Goal: Task Accomplishment & Management: Manage account settings

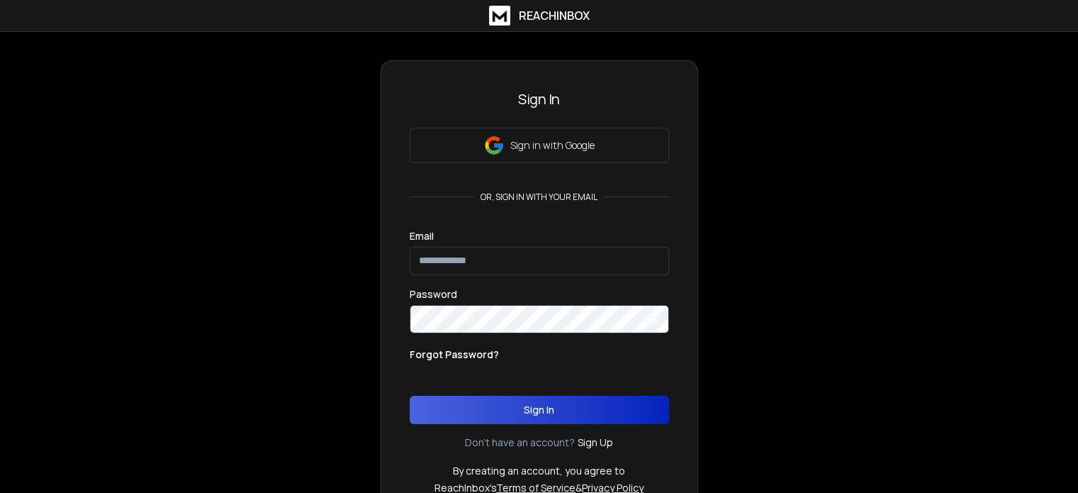
type input "**********"
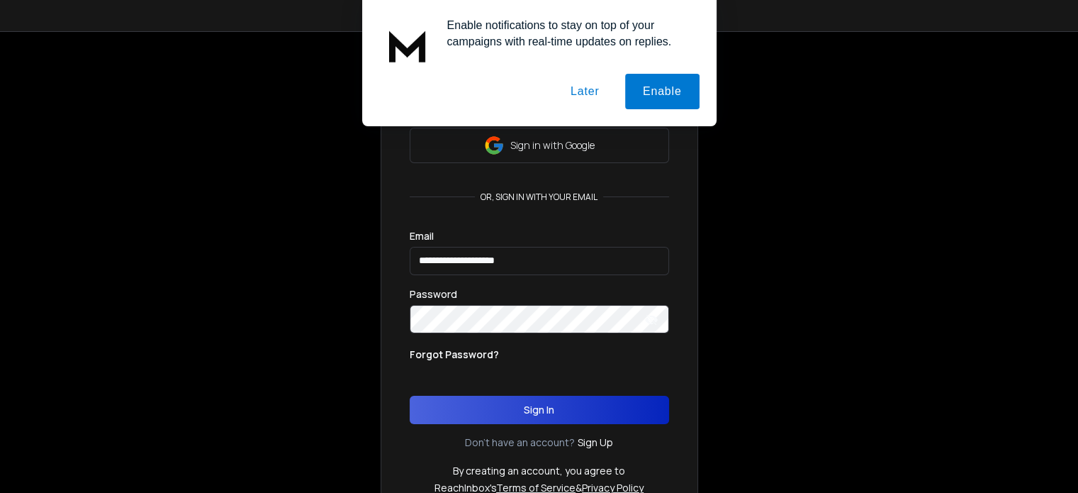
click at [494, 410] on button "Sign In" at bounding box center [539, 410] width 259 height 28
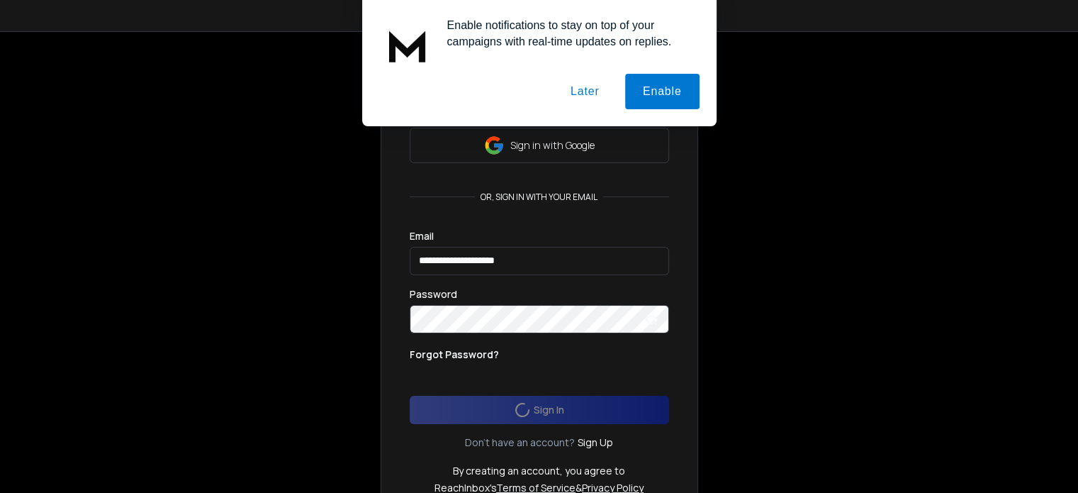
click at [591, 89] on button "Later" at bounding box center [585, 91] width 64 height 35
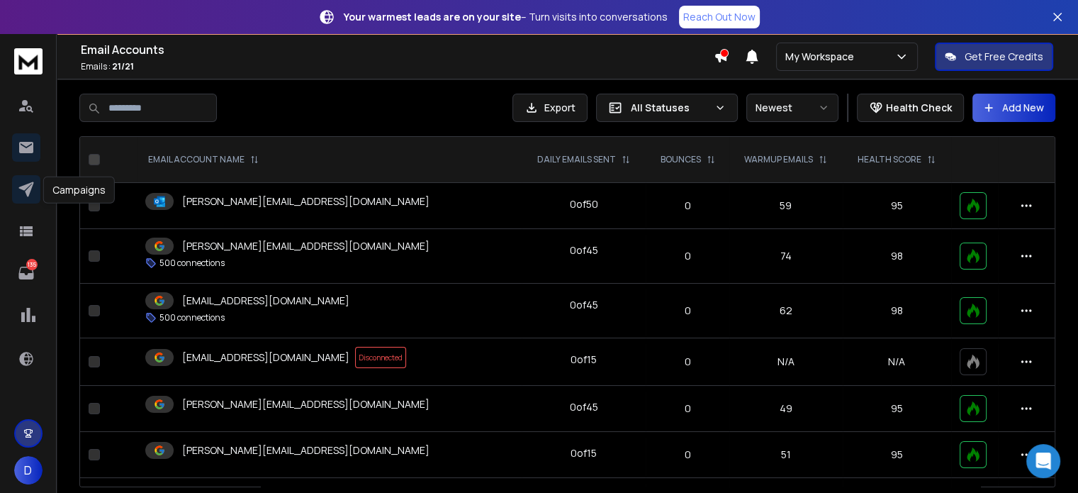
click at [28, 191] on icon at bounding box center [25, 189] width 15 height 15
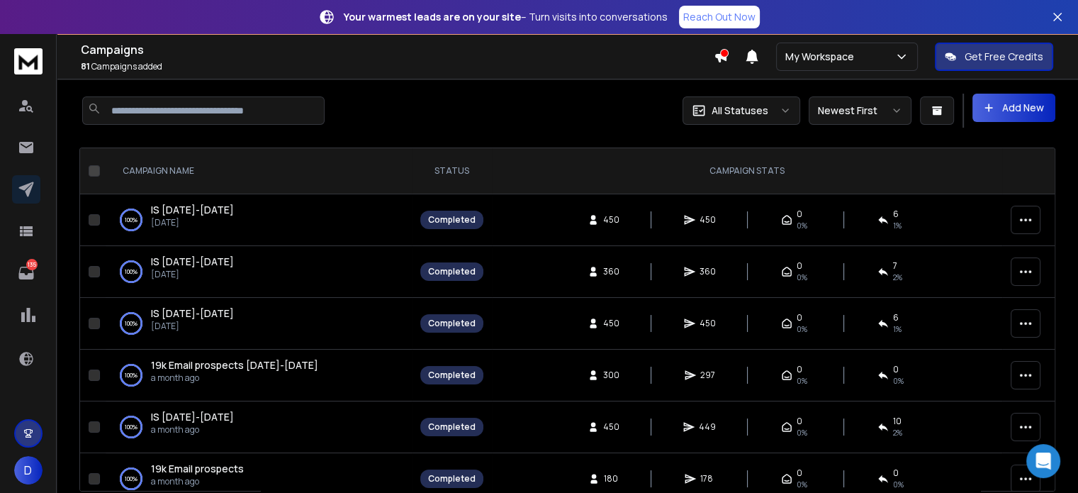
click at [1020, 220] on icon "button" at bounding box center [1025, 219] width 11 height 3
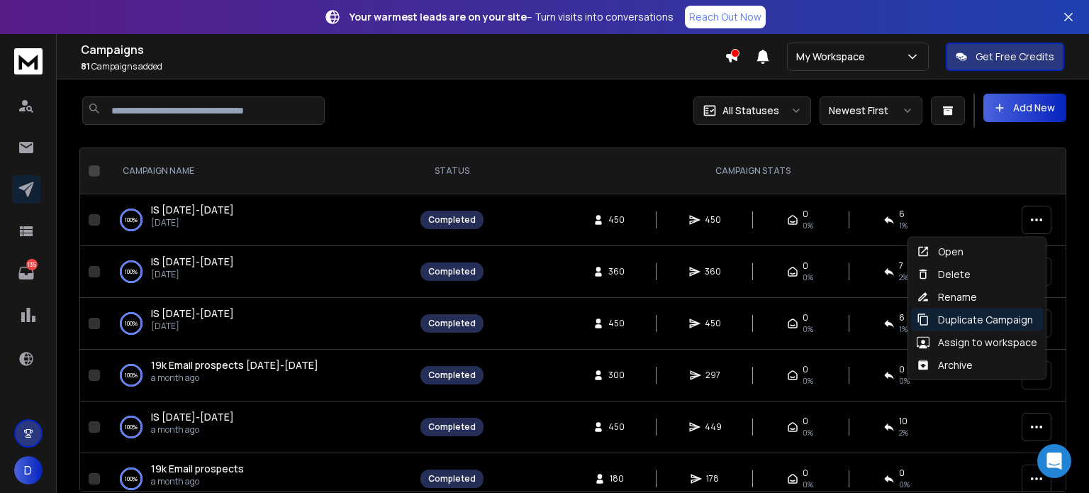
click at [971, 315] on div "Duplicate Campaign" at bounding box center [975, 320] width 116 height 14
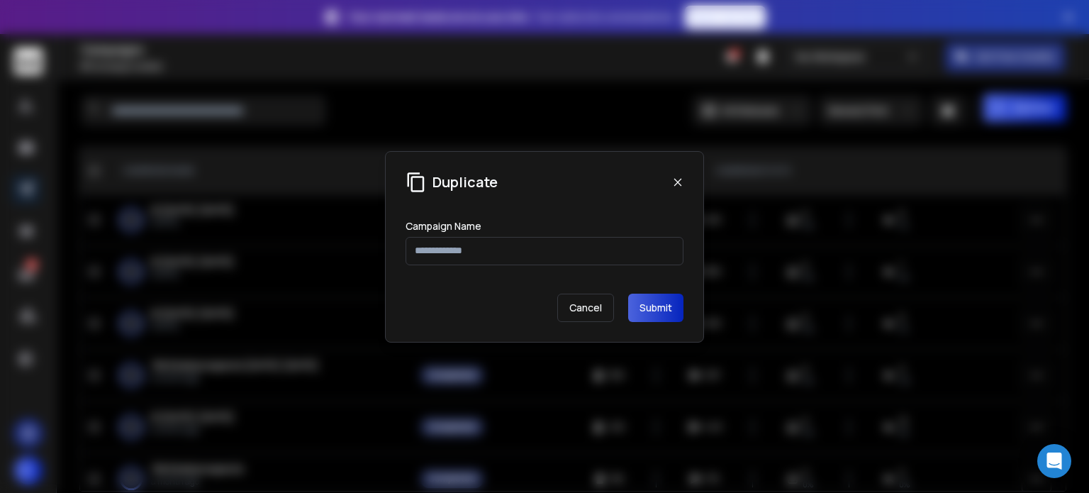
click at [527, 254] on input "text" at bounding box center [545, 251] width 278 height 28
type input "*********"
click at [664, 309] on button "Submit" at bounding box center [655, 308] width 55 height 28
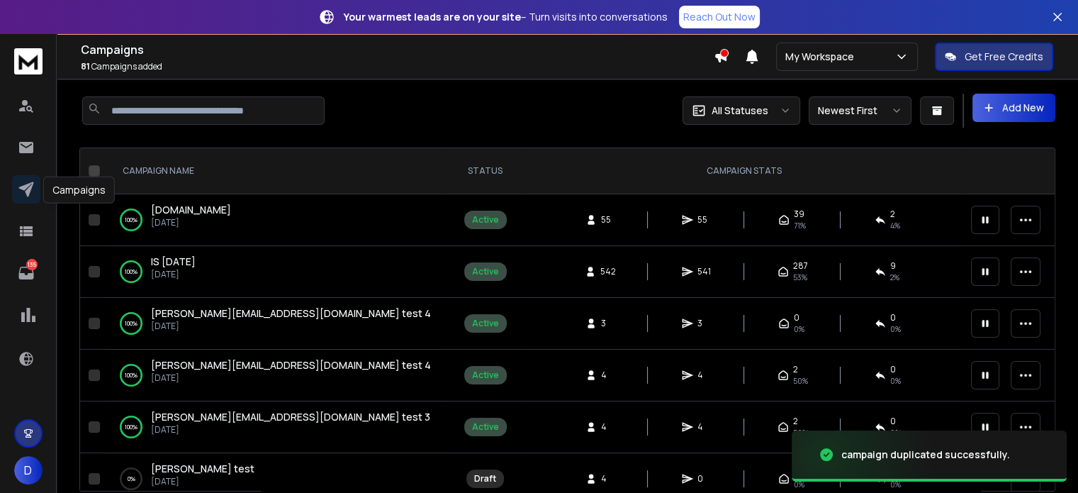
drag, startPoint x: 28, startPoint y: 184, endPoint x: 33, endPoint y: 169, distance: 15.7
click at [28, 184] on icon at bounding box center [25, 189] width 15 height 15
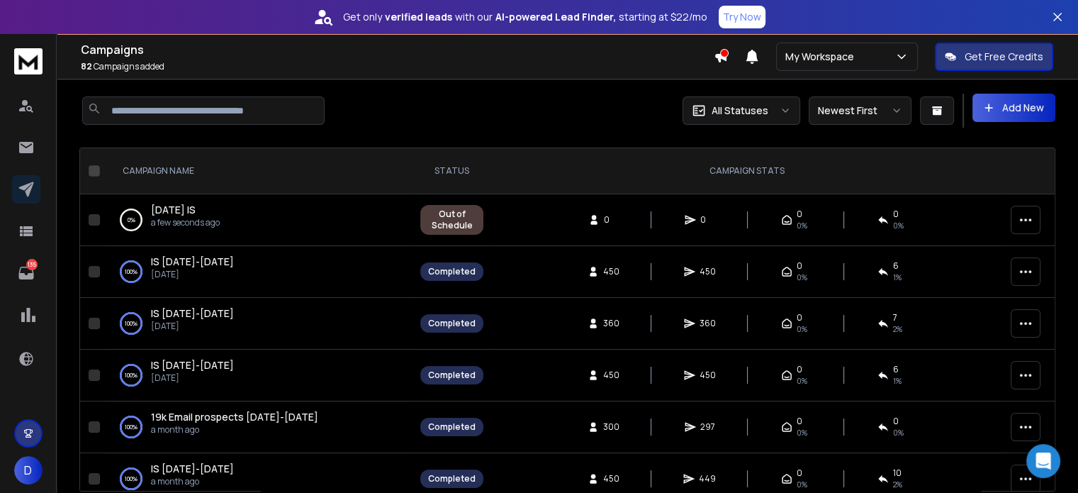
click at [201, 209] on h1 "[DATE] IS" at bounding box center [185, 210] width 69 height 14
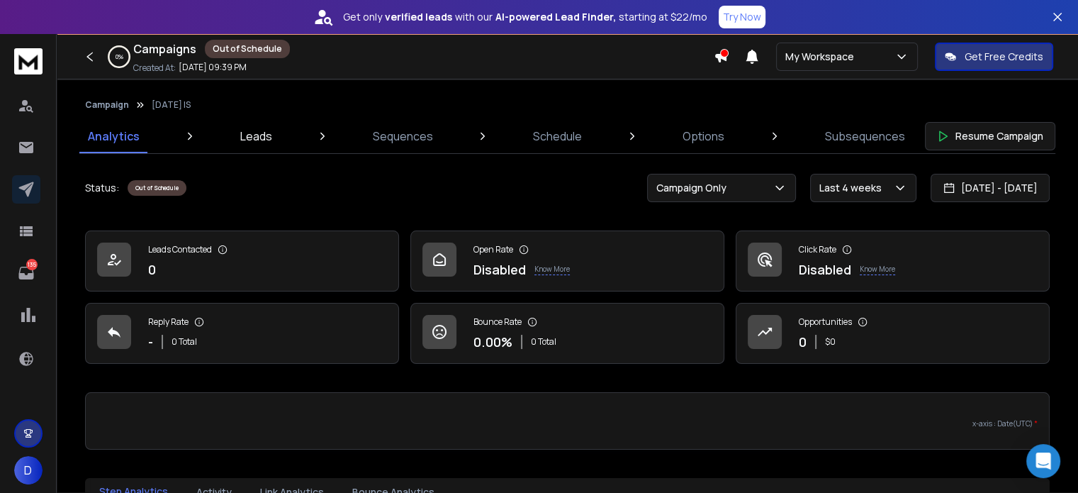
click at [262, 138] on p "Leads" at bounding box center [256, 136] width 32 height 17
click at [255, 135] on p "Leads" at bounding box center [256, 136] width 32 height 17
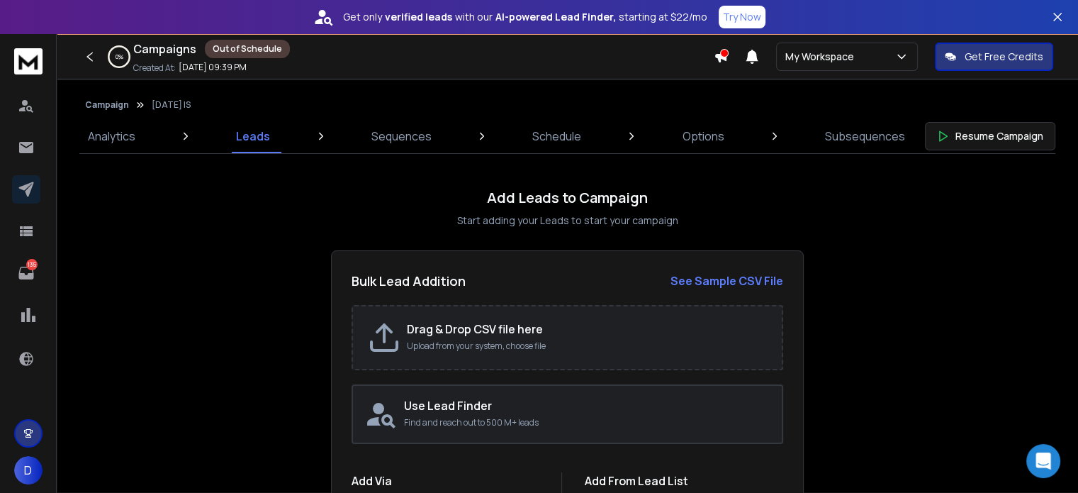
click at [493, 323] on h2 "Drag & Drop CSV file here" at bounding box center [587, 328] width 361 height 17
type input "**********"
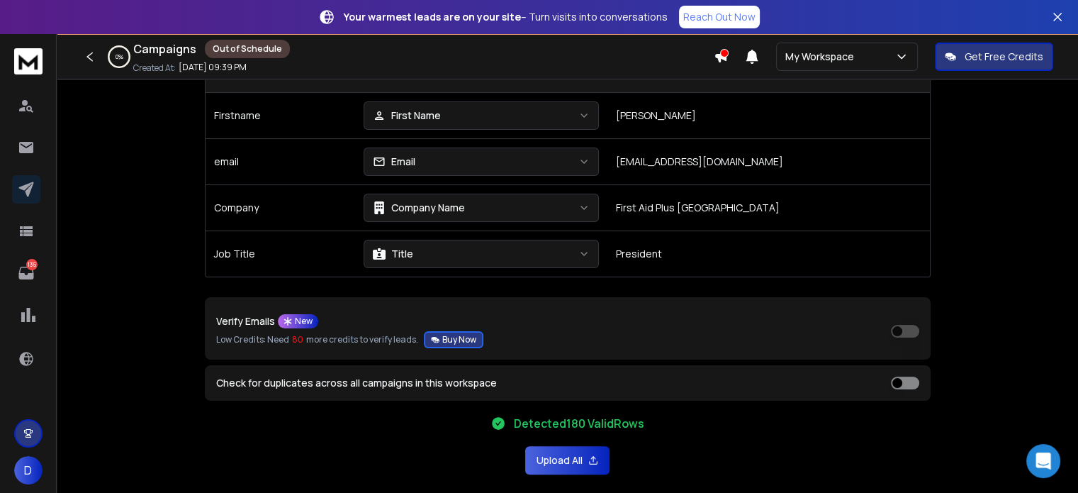
scroll to position [248, 0]
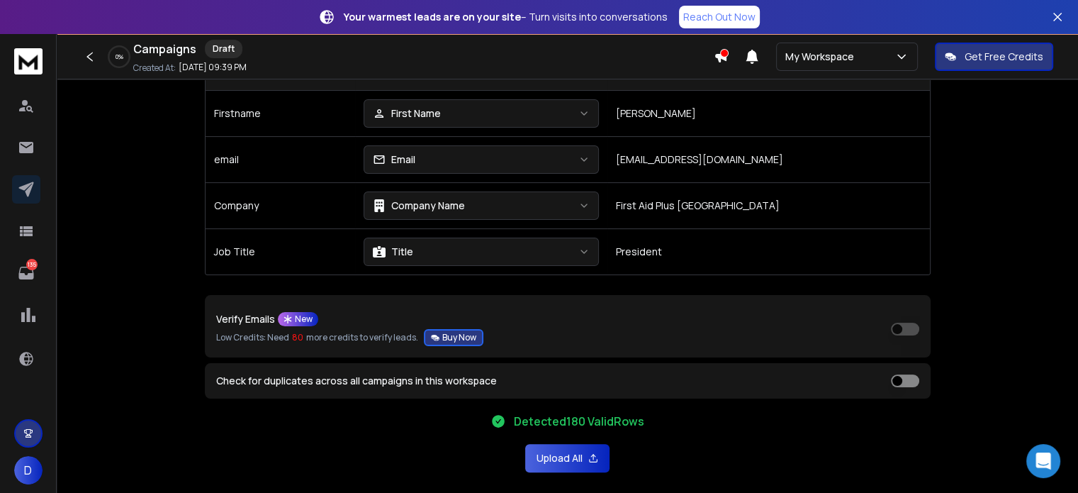
click at [564, 457] on button "Upload All" at bounding box center [567, 458] width 84 height 28
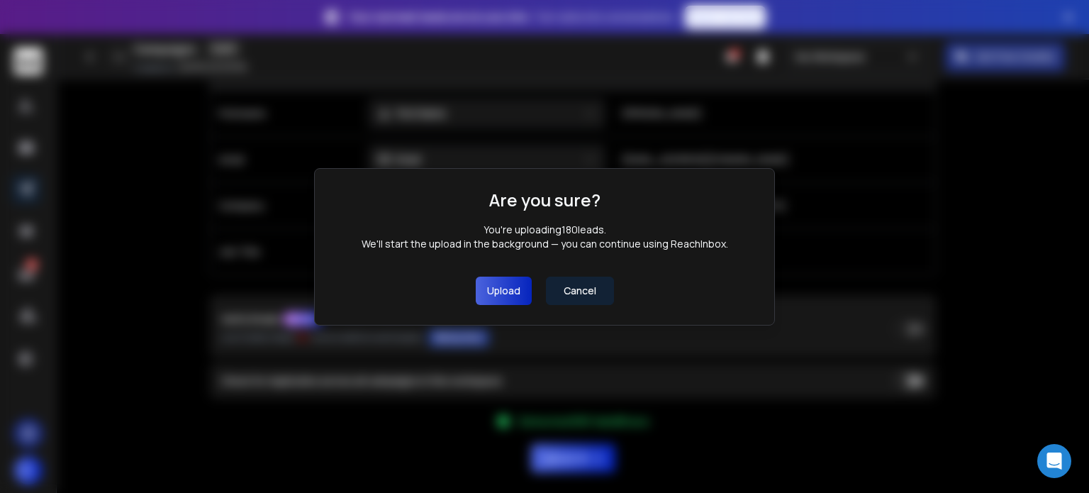
click at [495, 289] on button "Upload" at bounding box center [504, 291] width 56 height 28
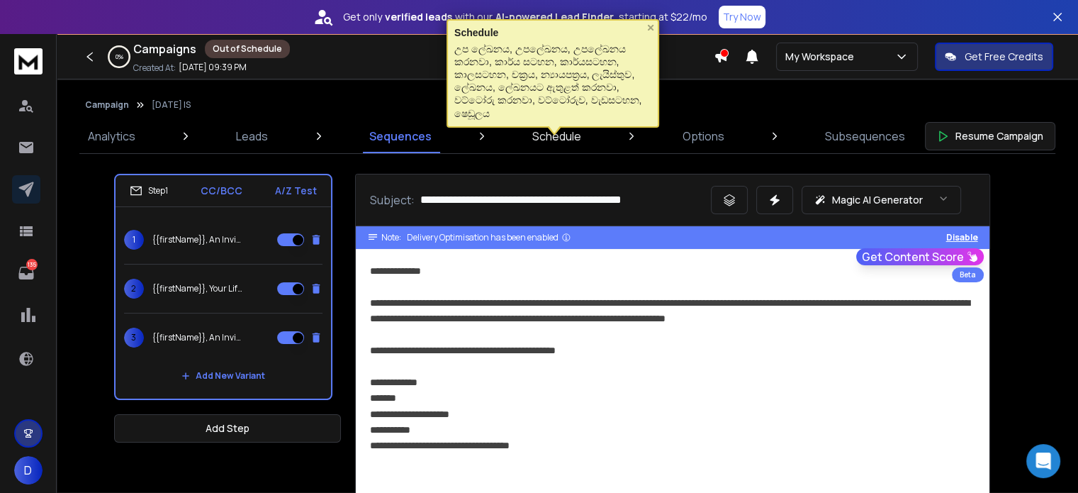
click at [553, 138] on p "Schedule" at bounding box center [556, 136] width 49 height 17
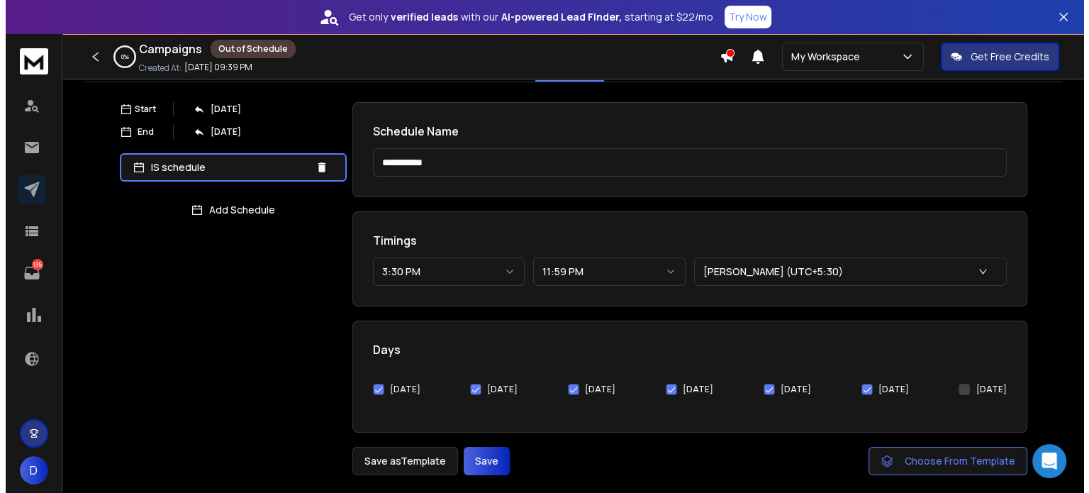
scroll to position [72, 0]
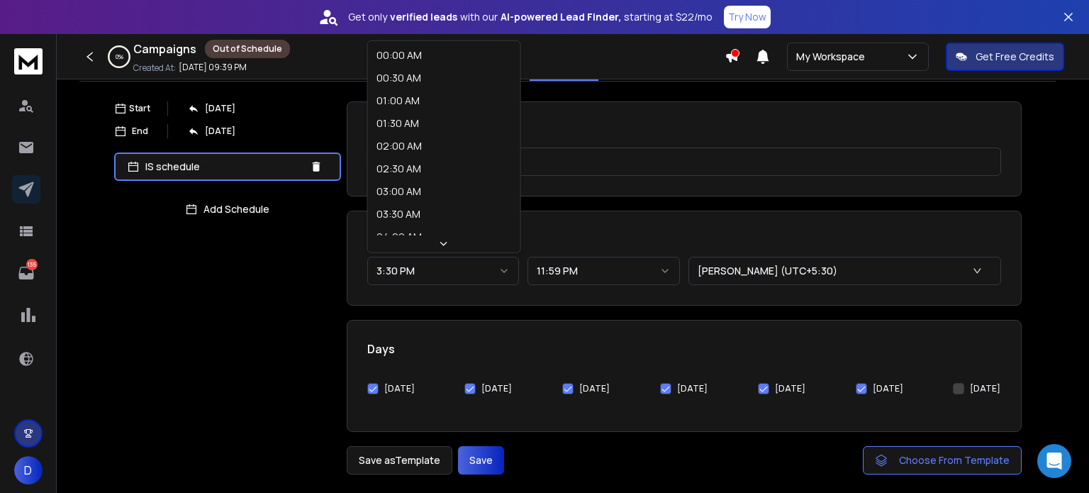
click at [479, 274] on button "3:30 PM" at bounding box center [443, 271] width 152 height 28
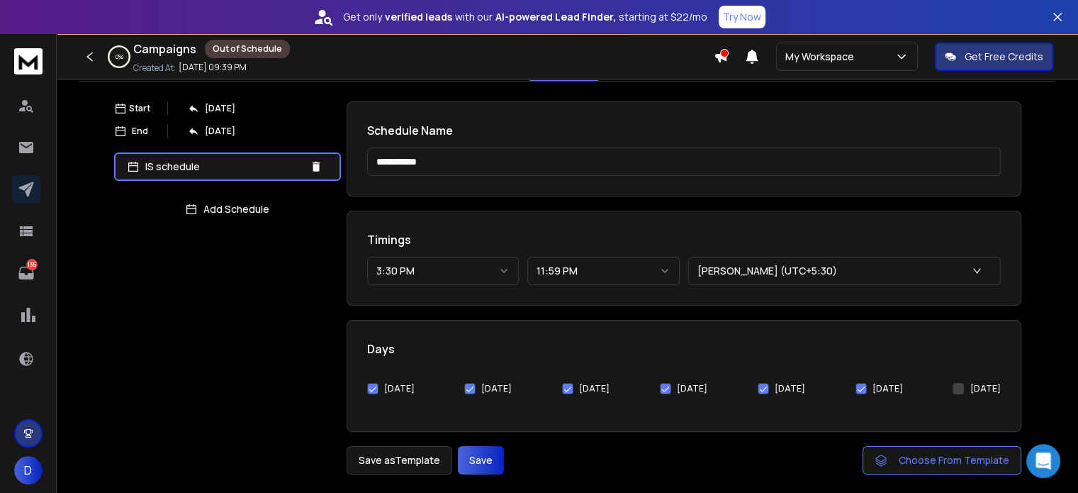
click at [479, 274] on button "3:30 PM" at bounding box center [443, 271] width 152 height 28
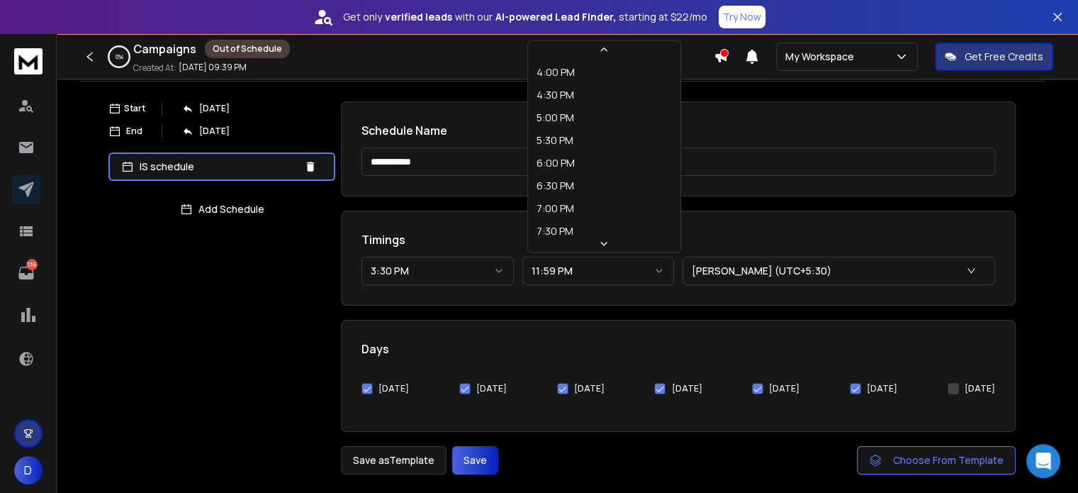
click at [582, 273] on button "11:59 PM" at bounding box center [599, 271] width 152 height 28
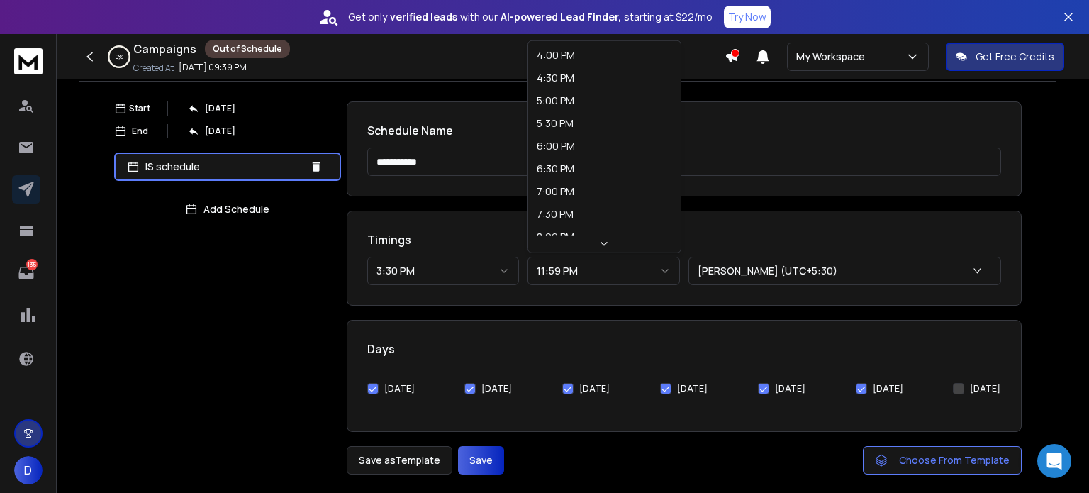
scroll to position [45, 0]
click at [452, 277] on button "3:30 PM" at bounding box center [443, 271] width 152 height 28
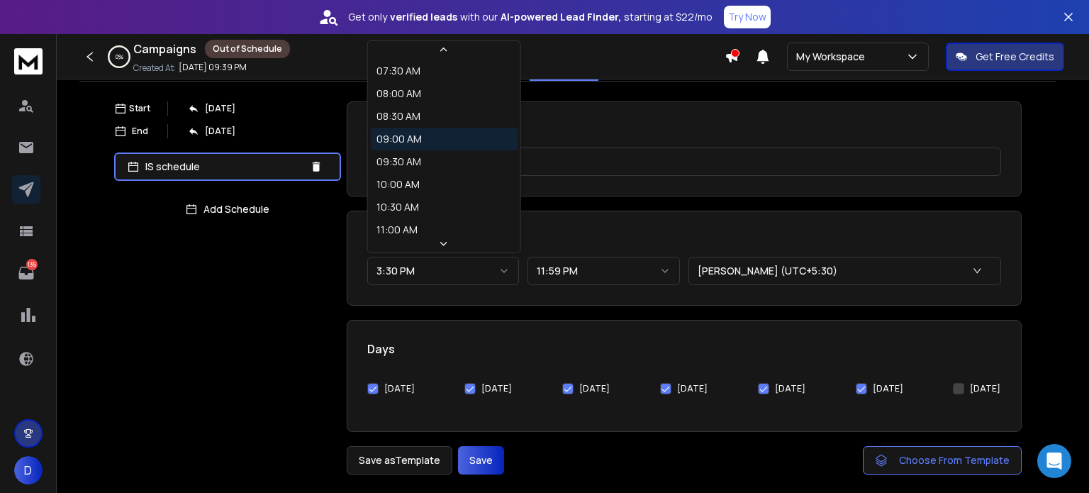
scroll to position [338, 0]
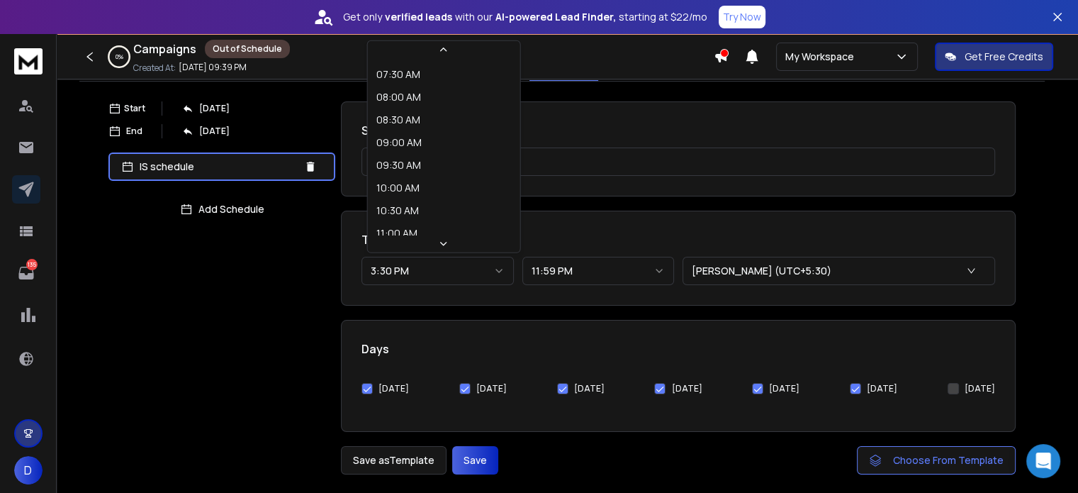
click at [323, 301] on div "**********" at bounding box center [562, 287] width 908 height 373
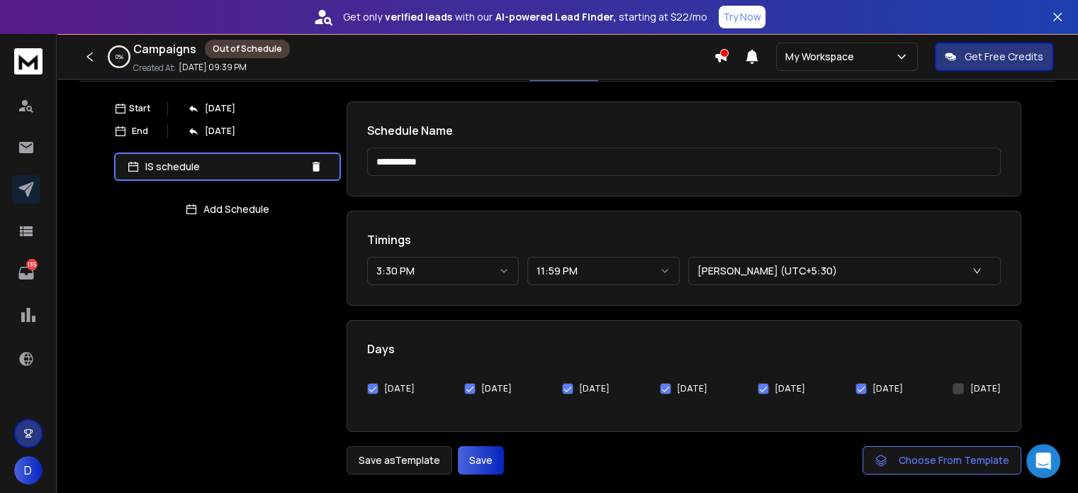
click at [613, 272] on button "11:59 PM" at bounding box center [603, 271] width 152 height 28
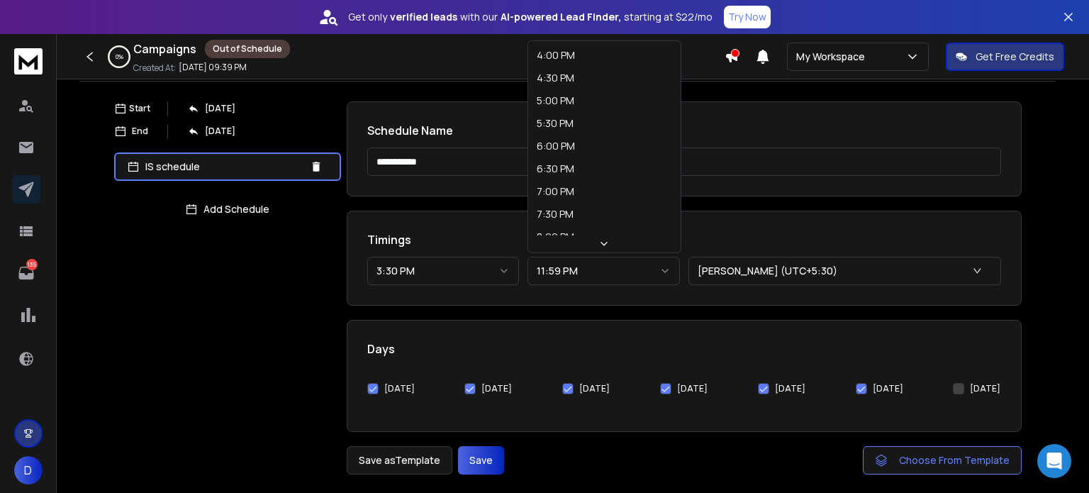
scroll to position [23, 0]
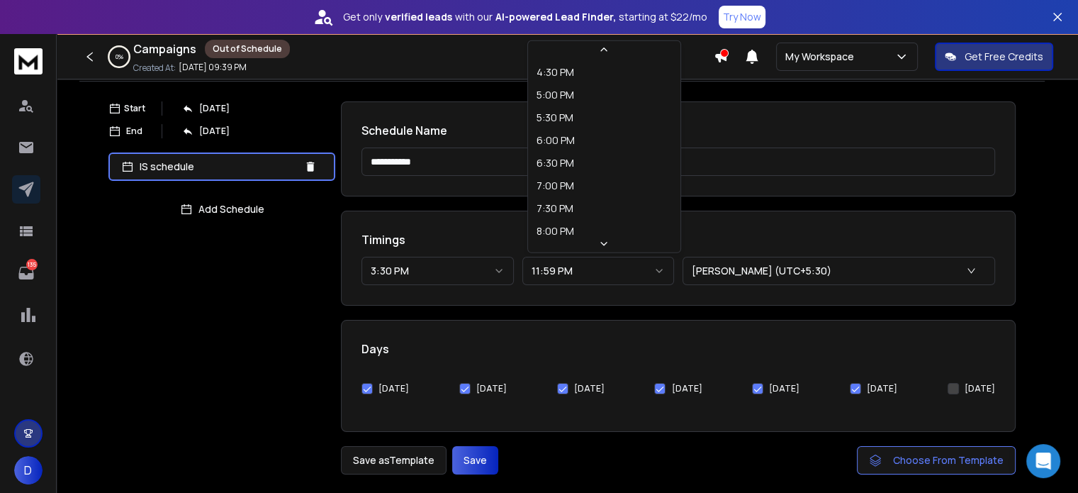
click at [327, 282] on div "**********" at bounding box center [562, 287] width 908 height 373
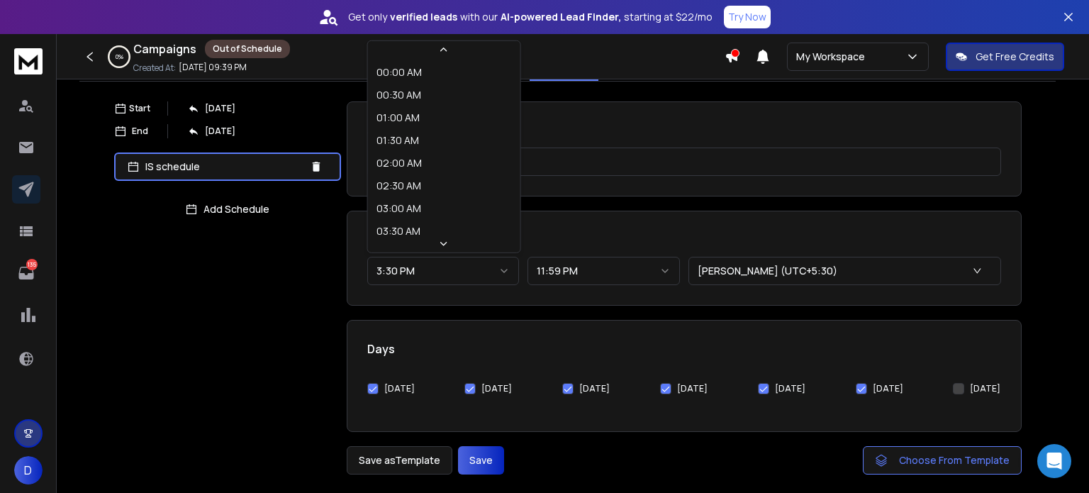
click at [480, 270] on button "3:30 PM" at bounding box center [443, 271] width 152 height 28
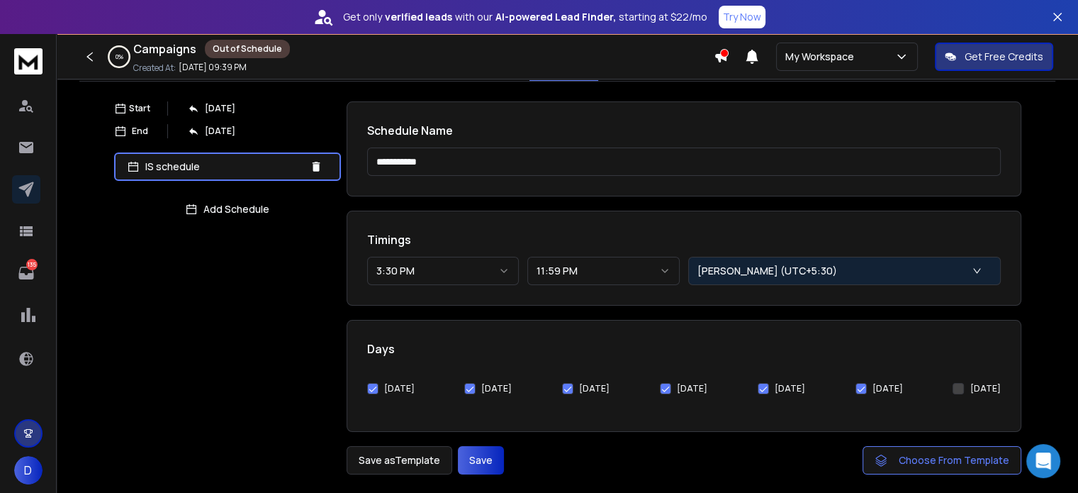
click at [771, 265] on p "[PERSON_NAME] (UTC+5:30)" at bounding box center [770, 271] width 145 height 14
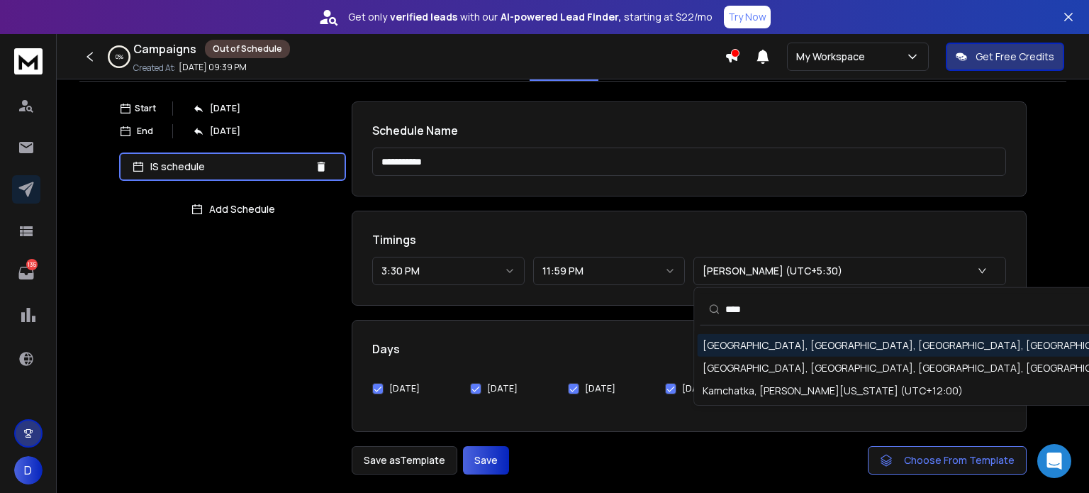
type input "*****"
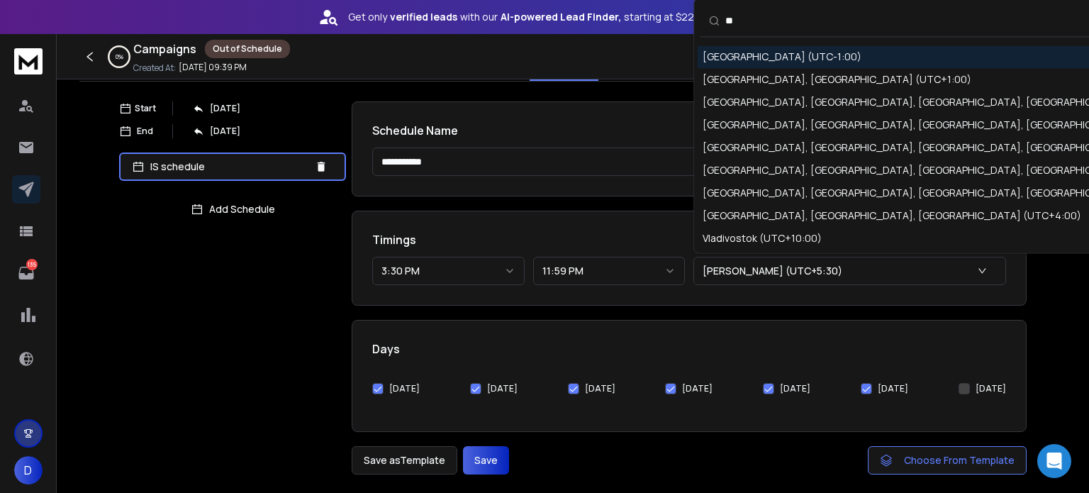
type input "*"
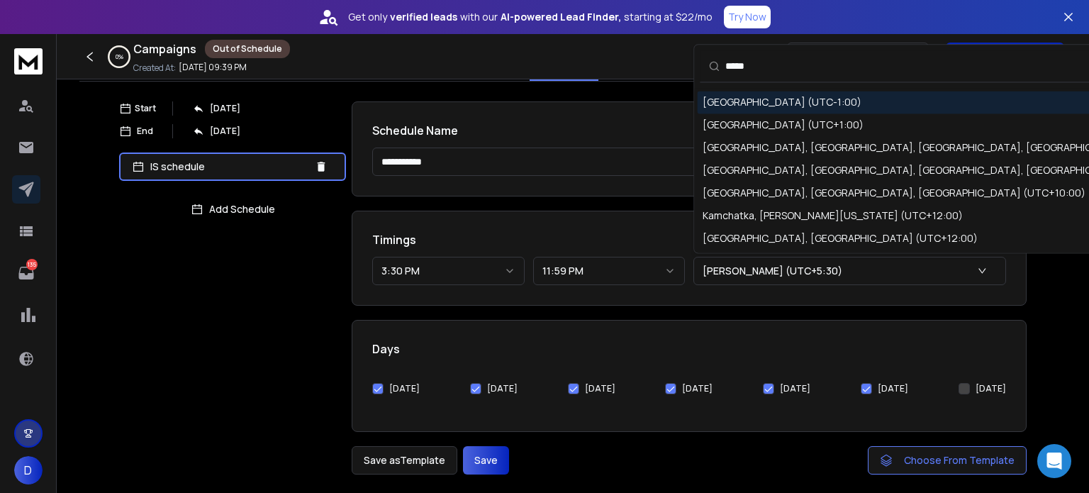
type input "******"
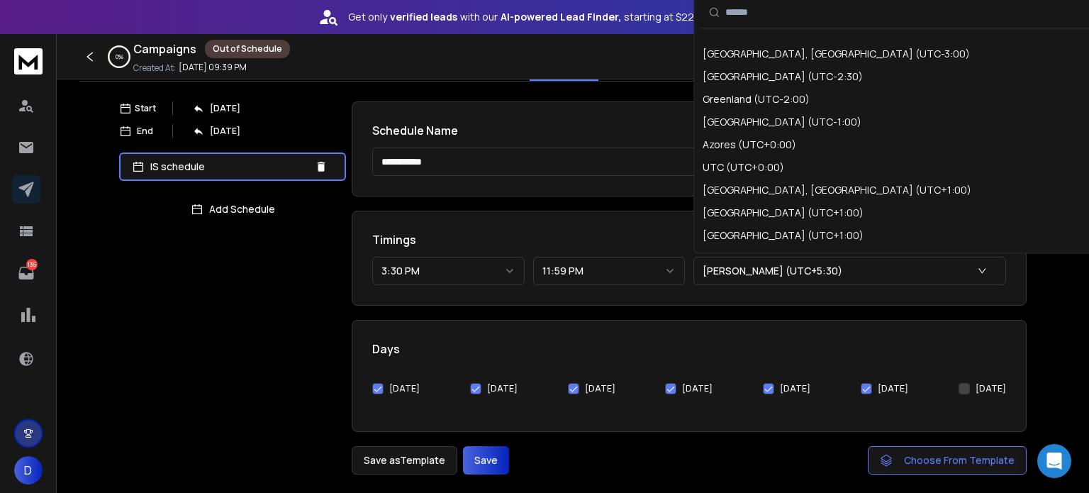
scroll to position [284, 0]
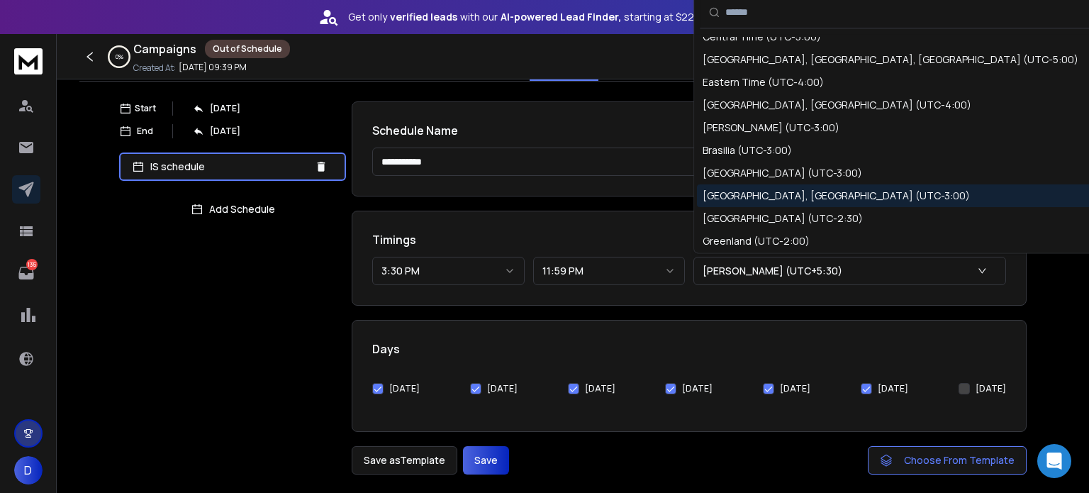
click at [895, 191] on div "[GEOGRAPHIC_DATA], [GEOGRAPHIC_DATA] (UTC-3:00)" at bounding box center [1053, 195] width 713 height 23
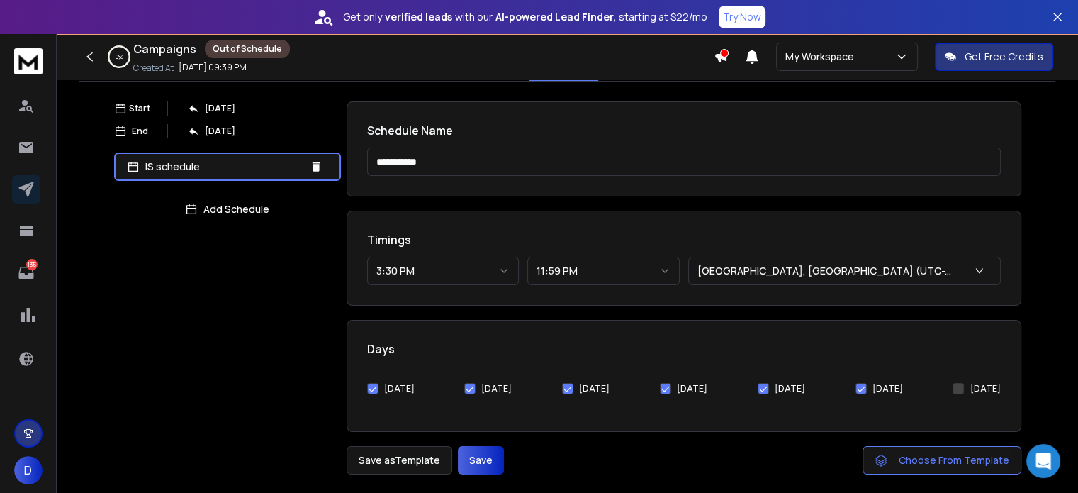
click at [459, 269] on button "3:30 PM" at bounding box center [443, 271] width 152 height 28
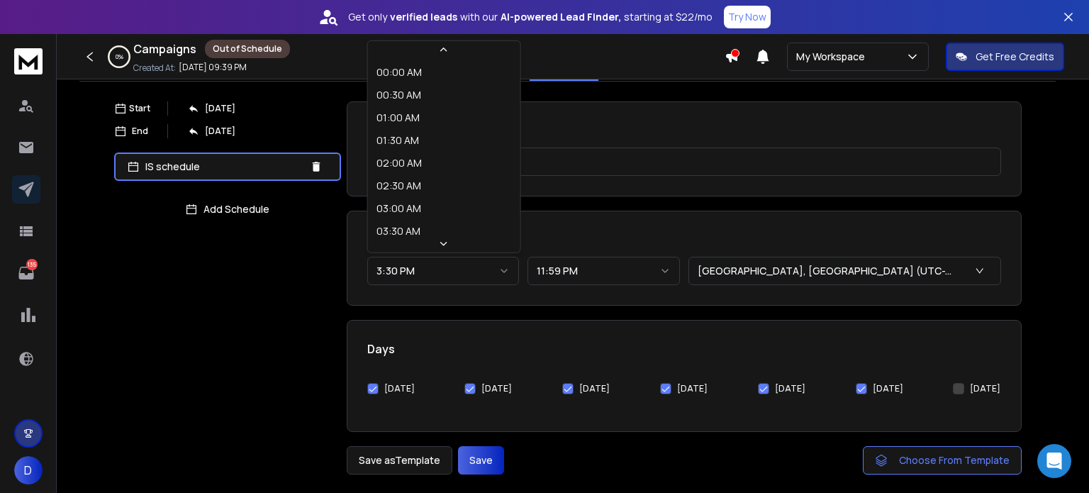
scroll to position [551, 0]
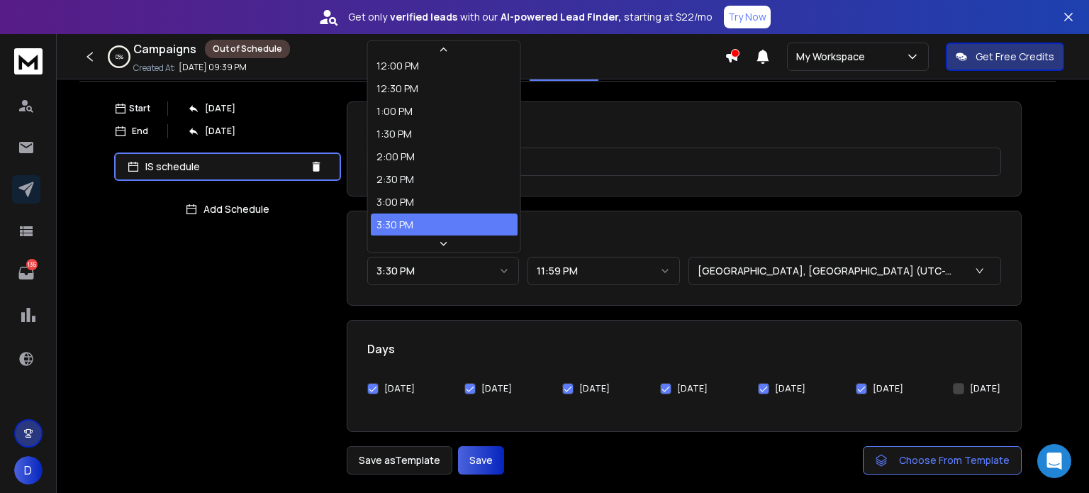
select select "********"
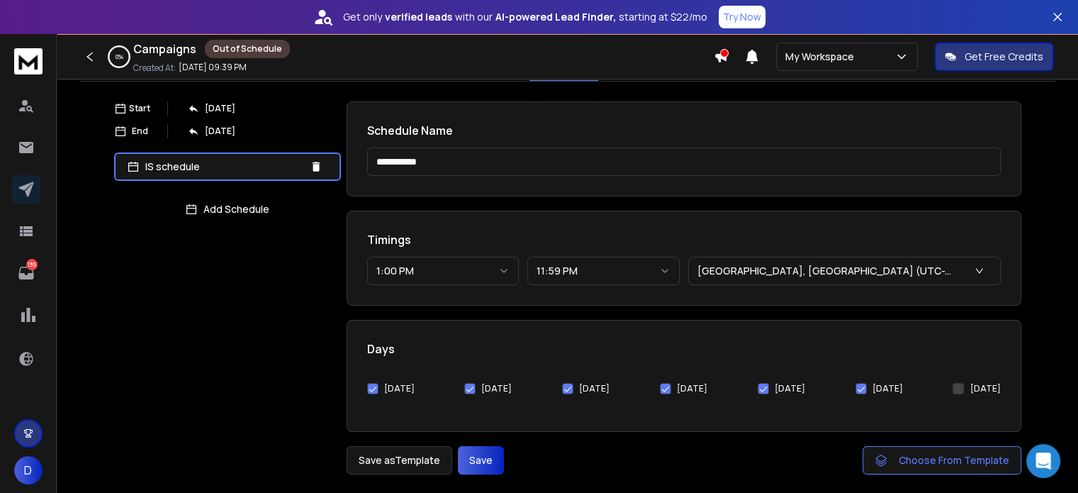
click at [590, 271] on button "11:59 PM" at bounding box center [603, 271] width 152 height 28
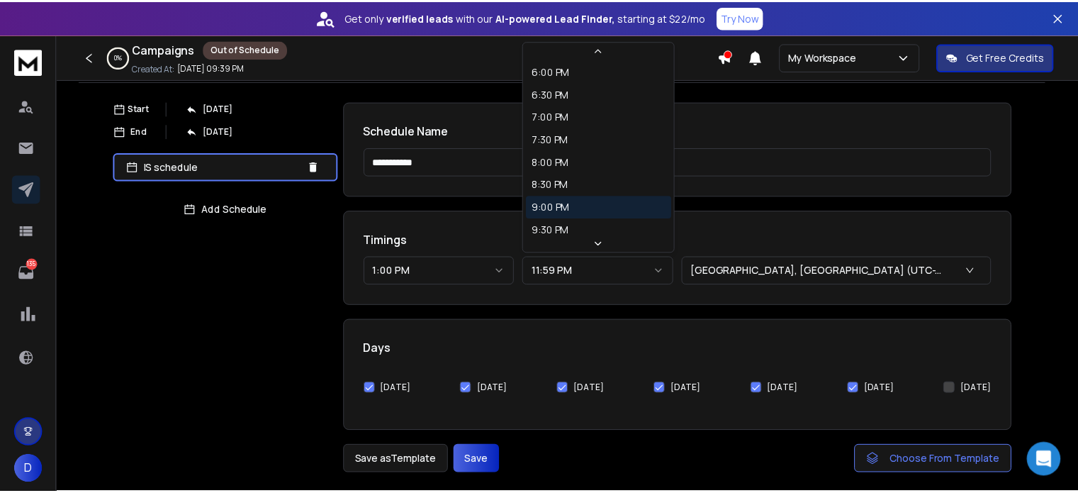
scroll to position [182, 0]
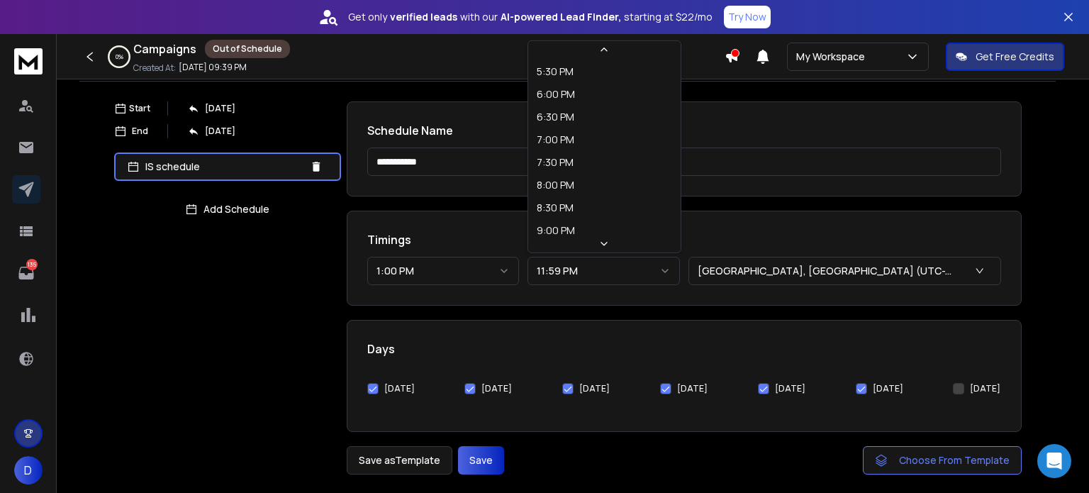
select select "********"
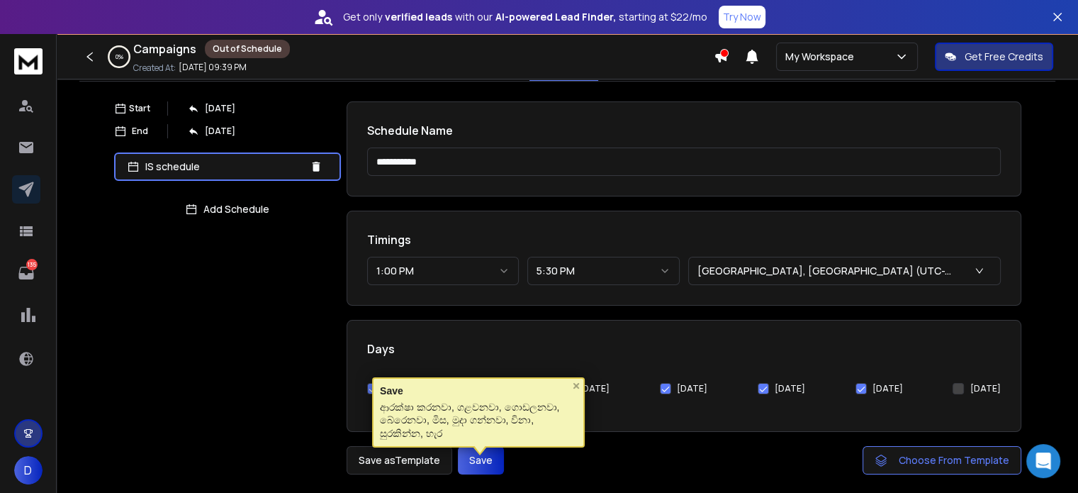
click at [479, 457] on button "Save" at bounding box center [481, 460] width 46 height 28
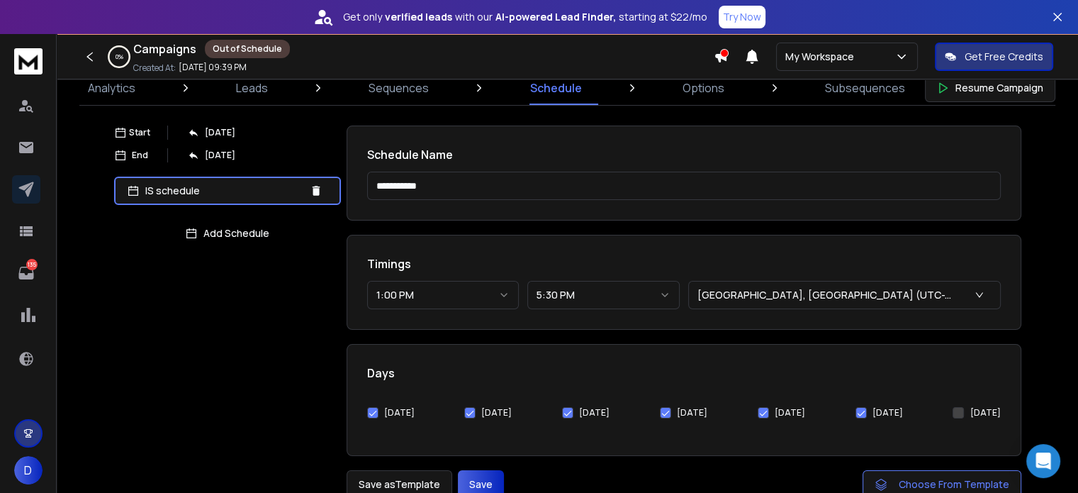
scroll to position [72, 0]
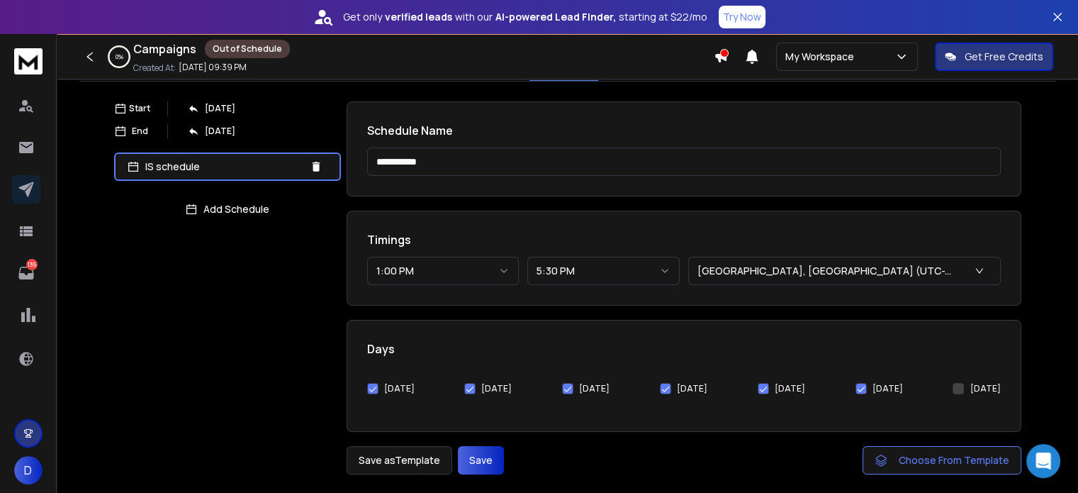
click at [473, 467] on button "Save" at bounding box center [481, 460] width 46 height 28
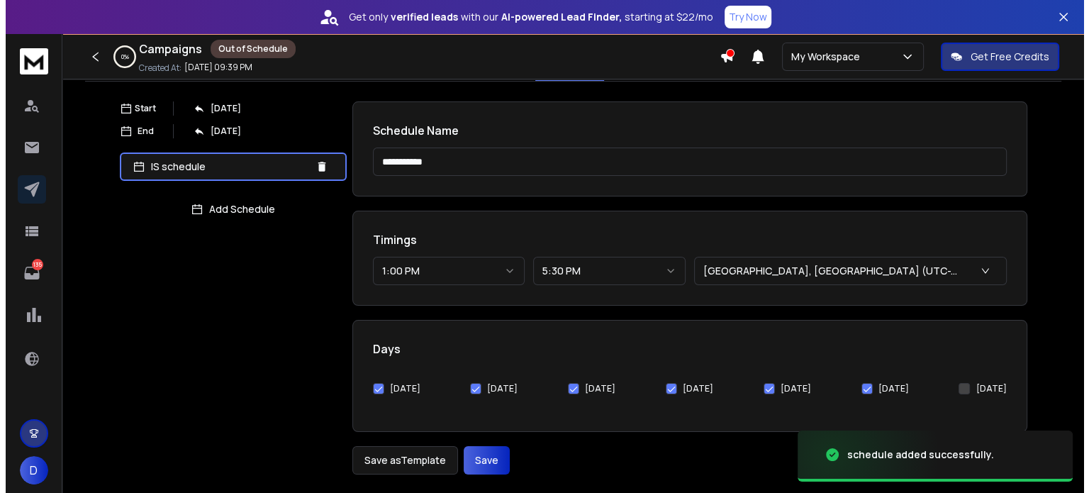
scroll to position [0, 0]
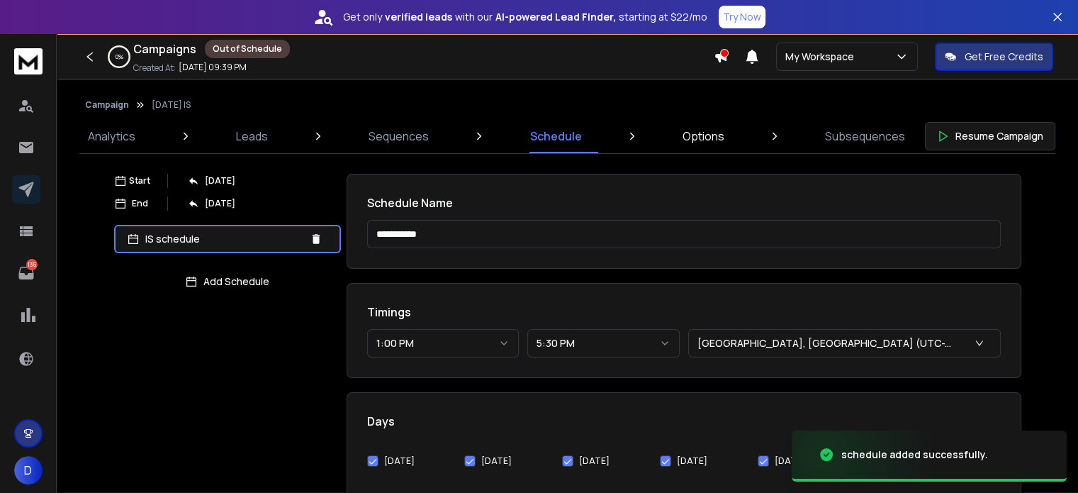
click at [712, 128] on p "Options" at bounding box center [704, 136] width 42 height 17
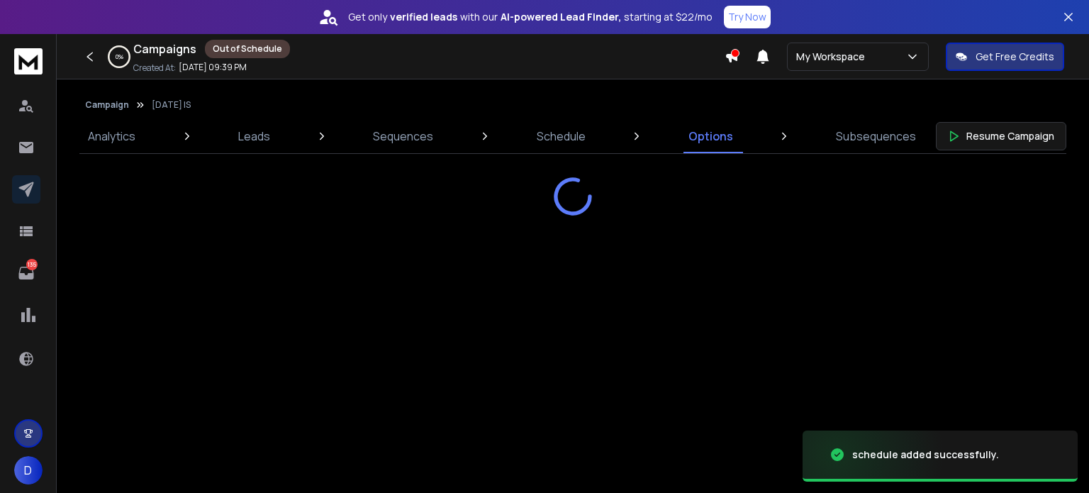
select select "*"
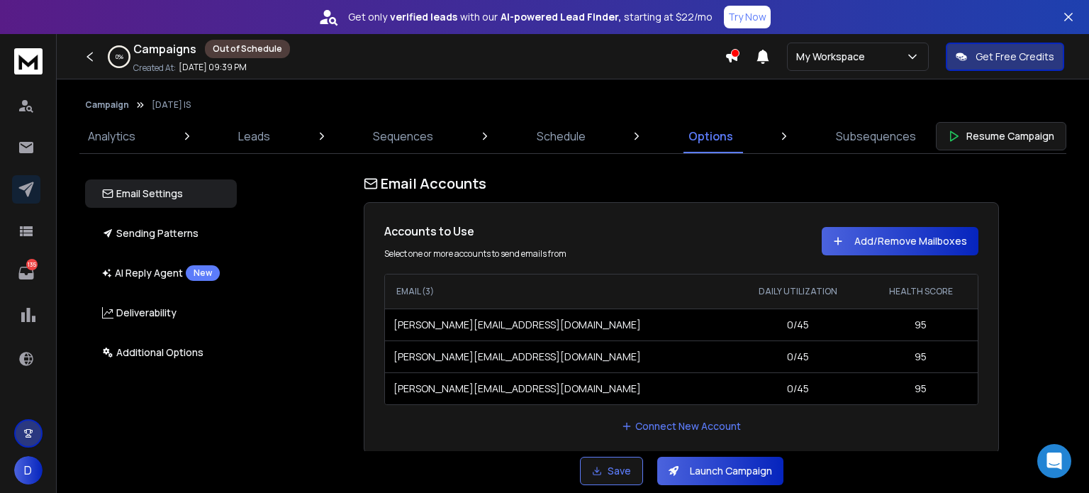
click at [708, 475] on button "Launch Campaign" at bounding box center [720, 471] width 126 height 28
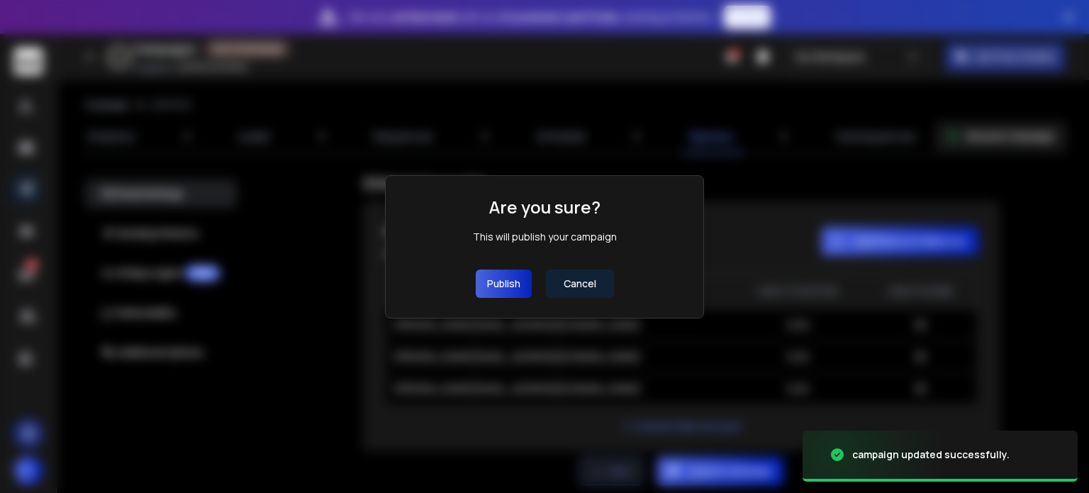
click at [513, 281] on button "Publish" at bounding box center [504, 283] width 56 height 28
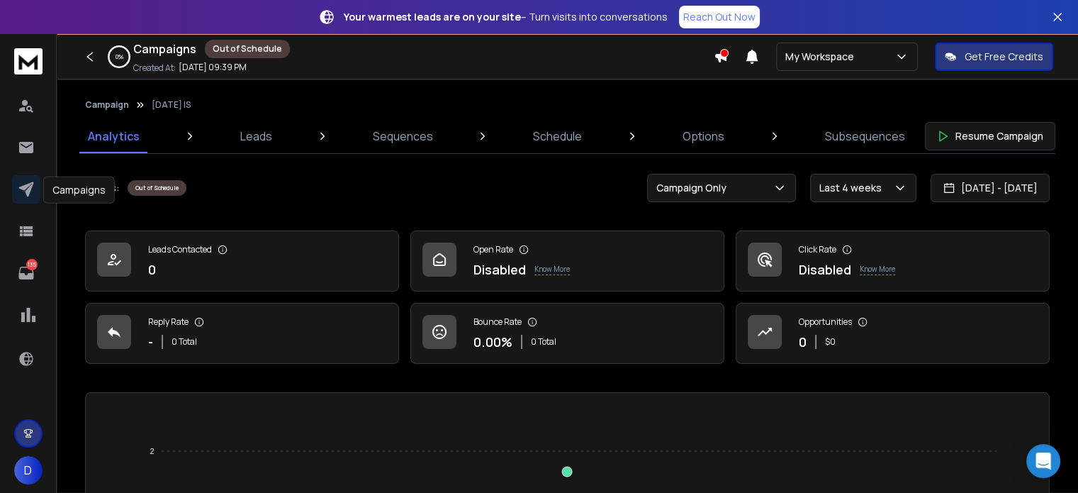
drag, startPoint x: 26, startPoint y: 189, endPoint x: 50, endPoint y: 186, distance: 24.4
click at [26, 189] on icon at bounding box center [26, 189] width 17 height 17
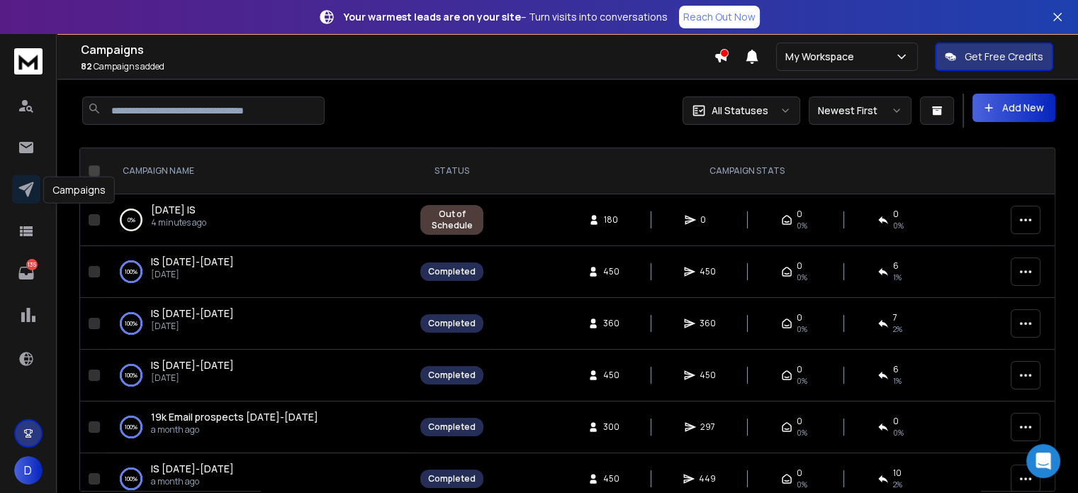
click at [269, 223] on div "0 % Sep 15 IS 4 minutes ago" at bounding box center [259, 220] width 278 height 34
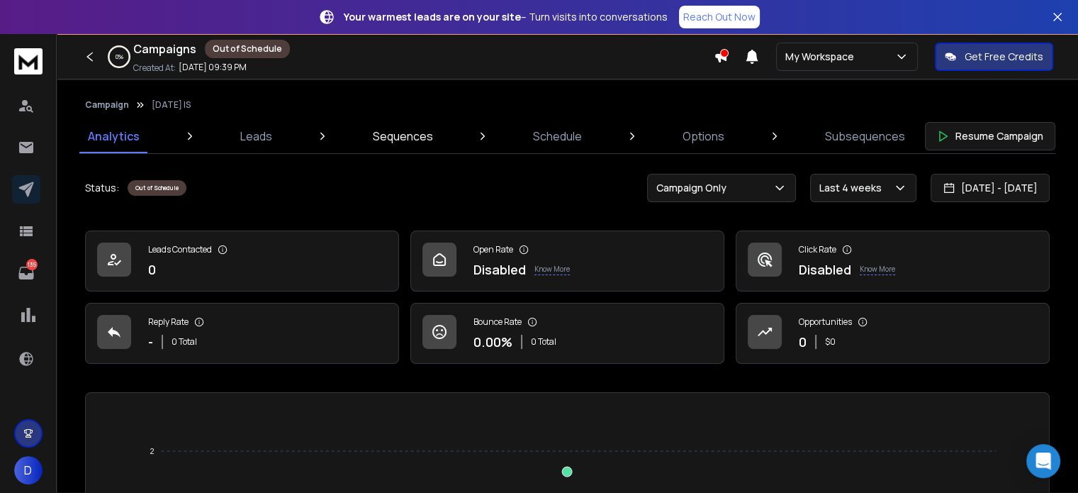
click at [410, 138] on p "Sequences" at bounding box center [403, 136] width 60 height 17
click at [567, 133] on p "Schedule" at bounding box center [557, 136] width 49 height 17
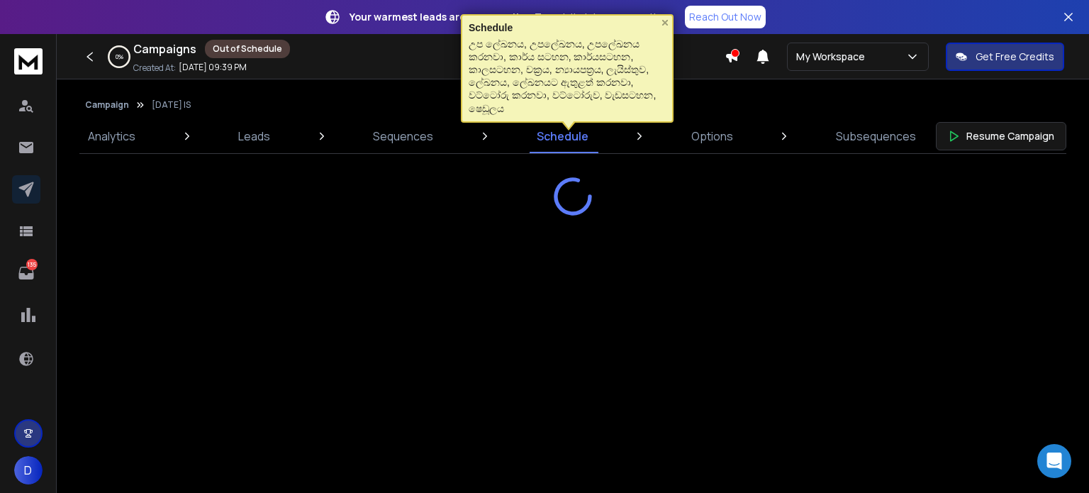
click at [567, 133] on p "Schedule" at bounding box center [563, 136] width 52 height 17
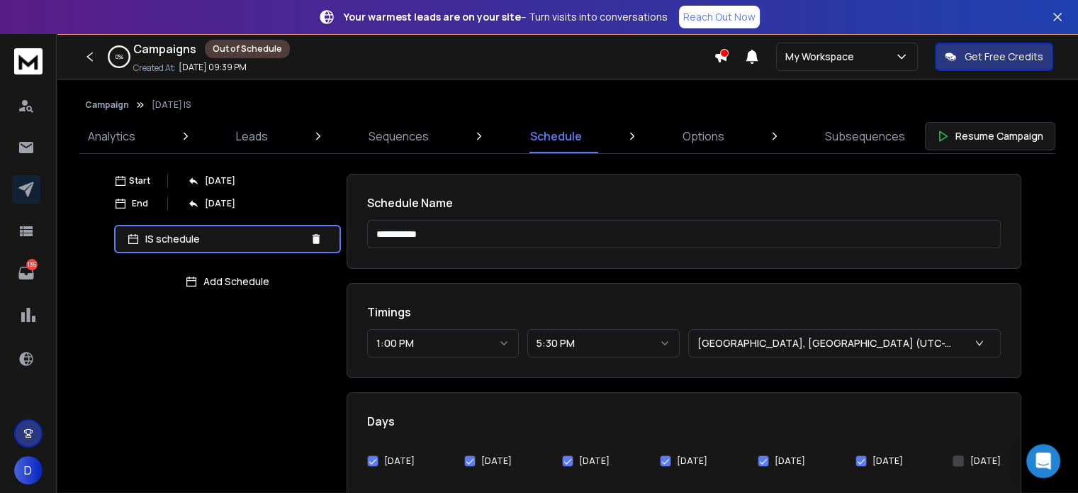
click at [235, 179] on p "Mon Sep 08 2025" at bounding box center [220, 180] width 30 height 11
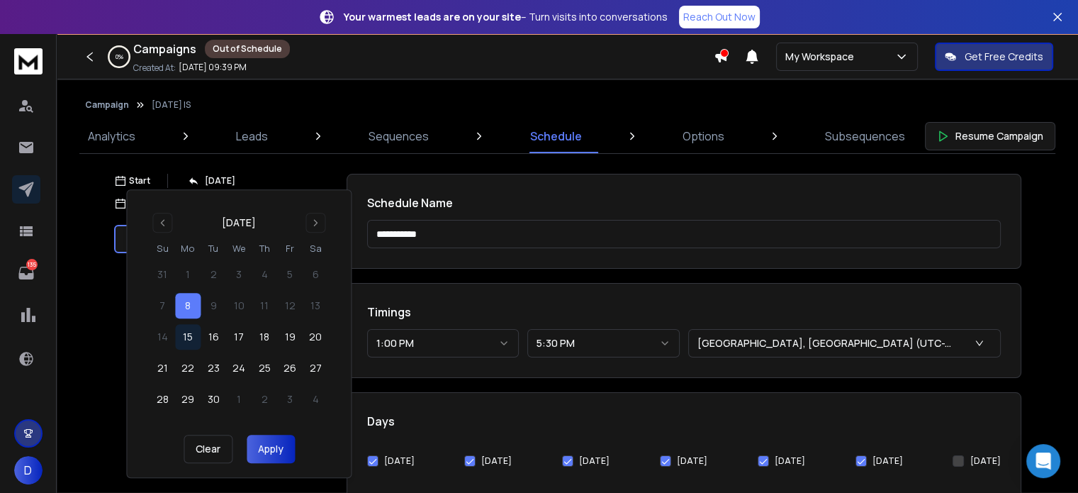
click at [194, 337] on button "15" at bounding box center [188, 337] width 26 height 26
click at [237, 338] on button "17" at bounding box center [239, 337] width 26 height 26
click at [196, 337] on button "15" at bounding box center [188, 337] width 26 height 26
click at [289, 451] on button "Apply" at bounding box center [271, 449] width 48 height 28
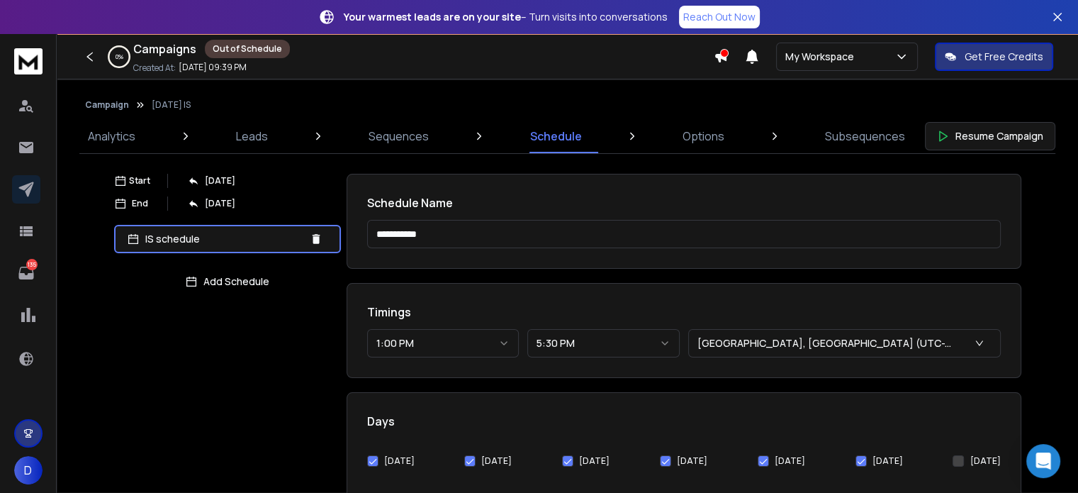
click at [235, 198] on p "Sat Sep 13 2025" at bounding box center [220, 203] width 30 height 11
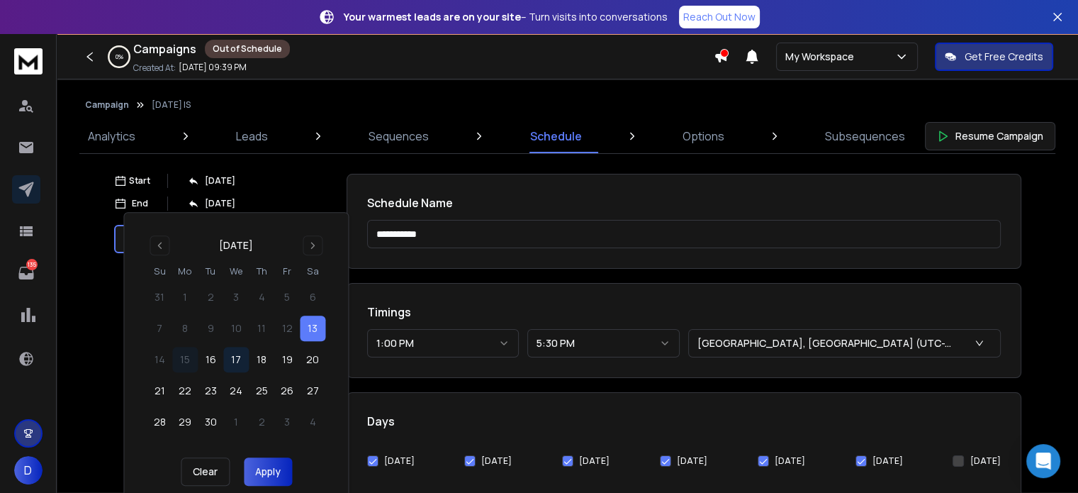
click at [234, 358] on button "17" at bounding box center [236, 360] width 26 height 26
click at [267, 470] on button "Apply" at bounding box center [268, 471] width 48 height 28
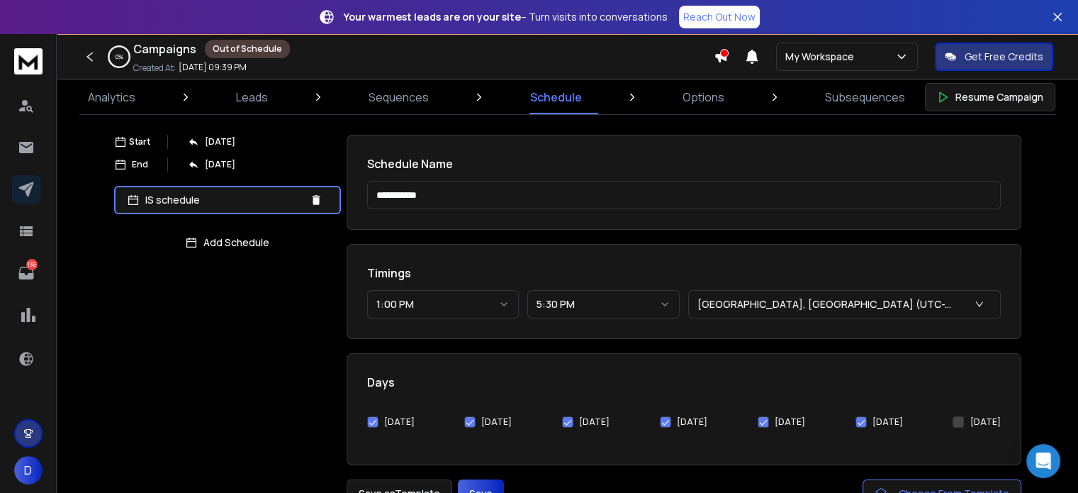
scroll to position [72, 0]
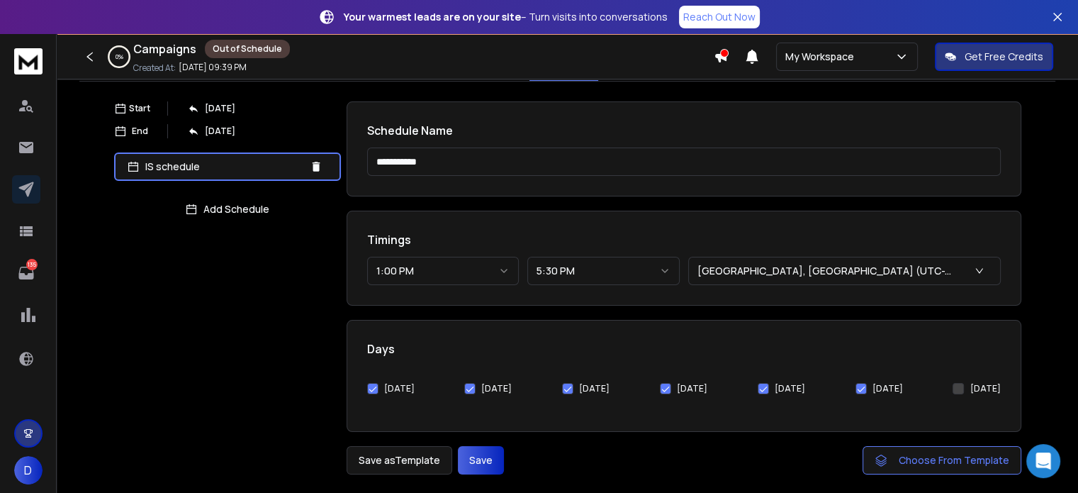
click at [476, 454] on button "Save" at bounding box center [481, 460] width 46 height 28
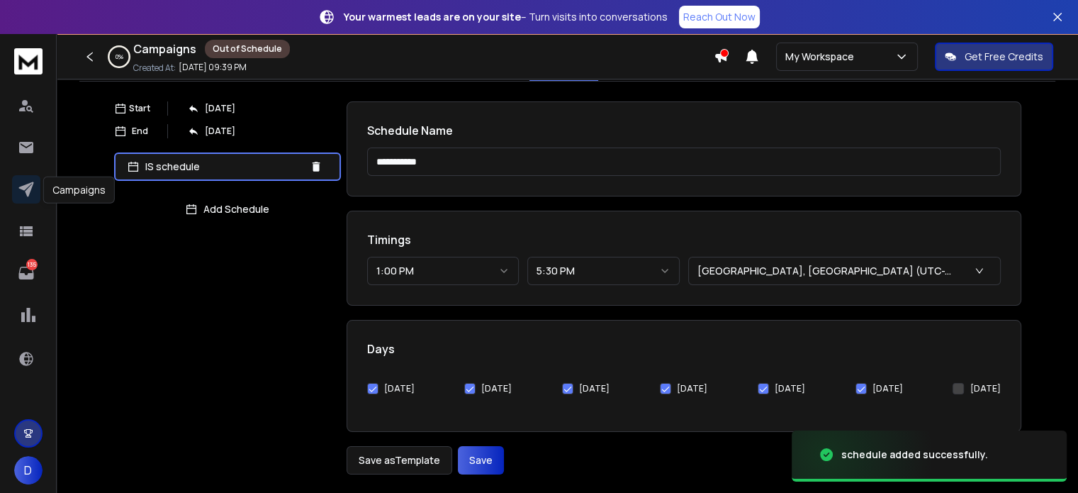
click at [28, 186] on icon at bounding box center [26, 189] width 17 height 17
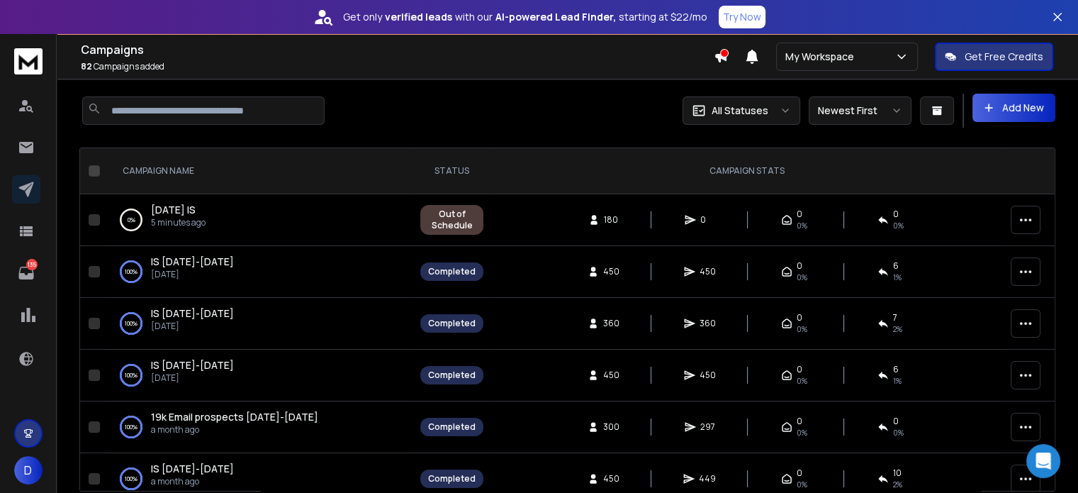
click at [284, 222] on div "0 % [DATE] IS 5 minutes ago" at bounding box center [259, 220] width 278 height 34
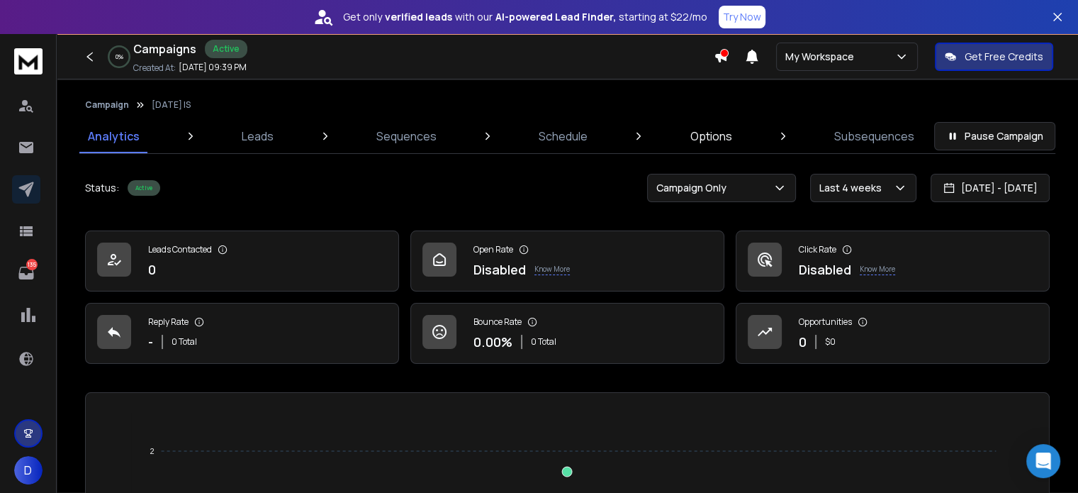
click at [734, 138] on link "Options" at bounding box center [711, 136] width 59 height 34
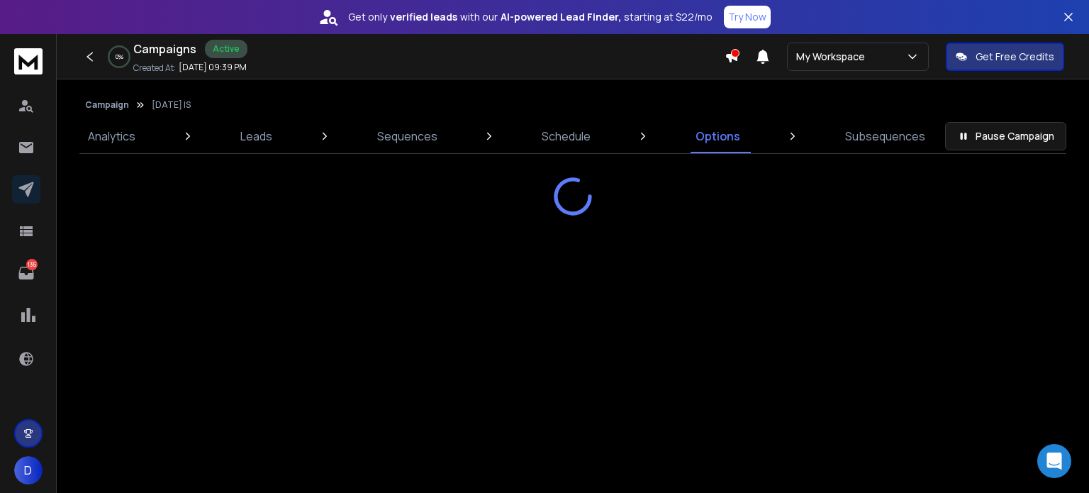
select select "*"
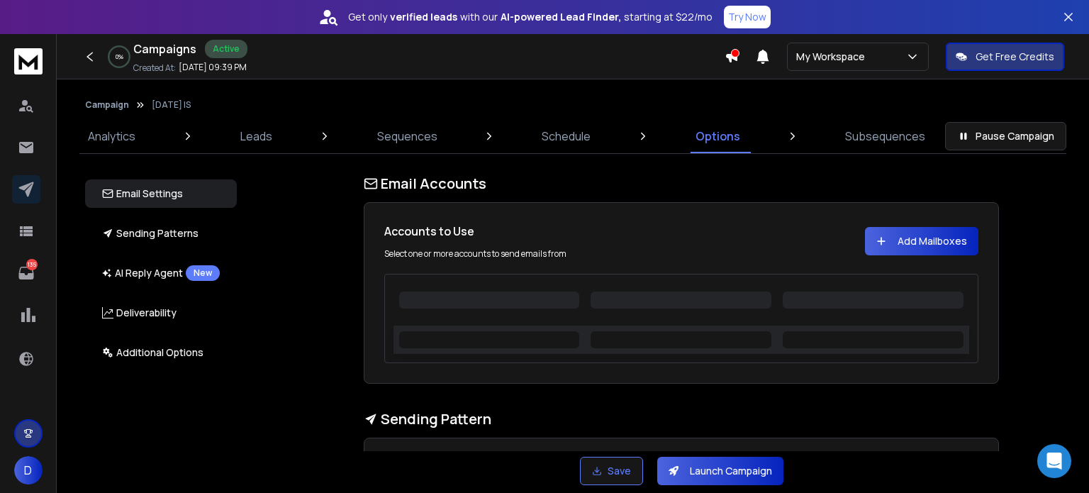
click at [700, 461] on button "Launch Campaign" at bounding box center [720, 471] width 126 height 28
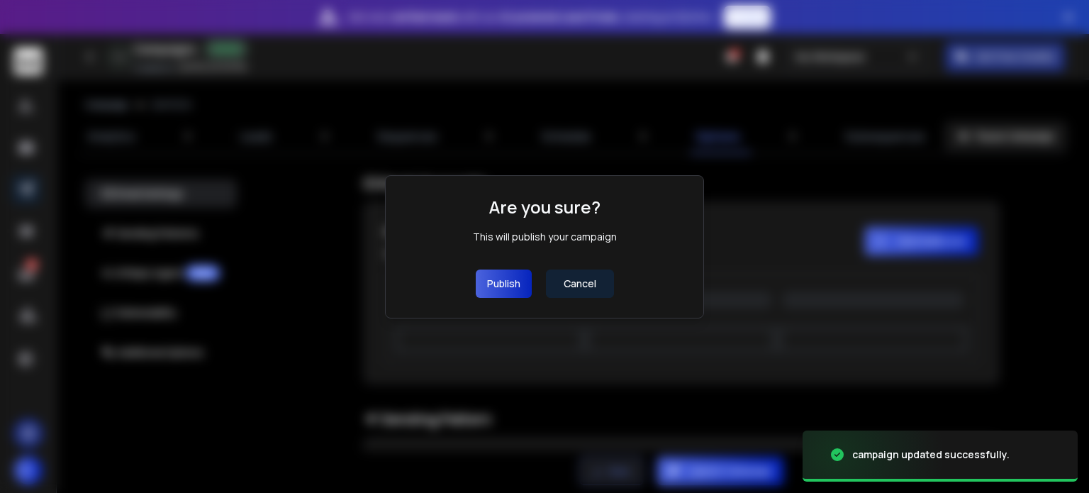
click at [508, 287] on button "Publish" at bounding box center [504, 283] width 56 height 28
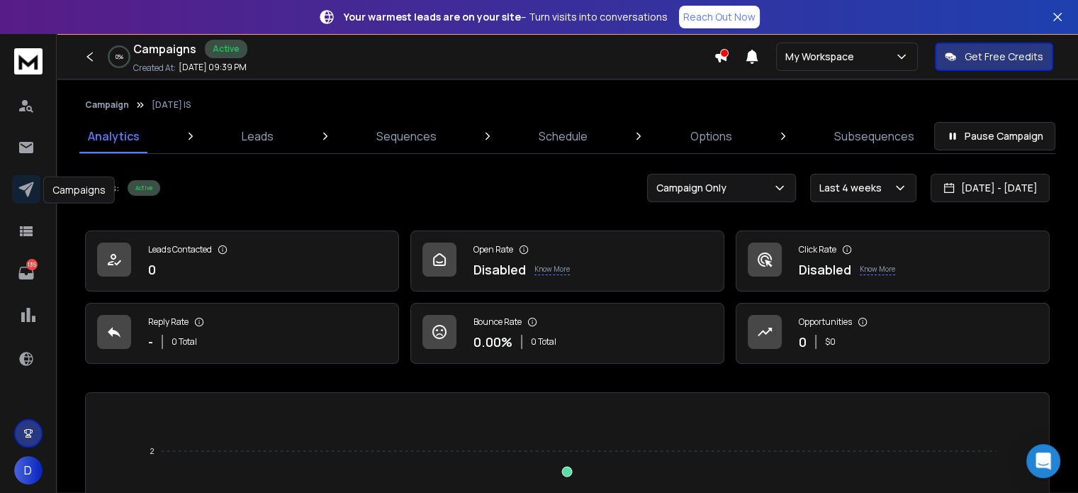
click at [34, 191] on link at bounding box center [26, 189] width 28 height 28
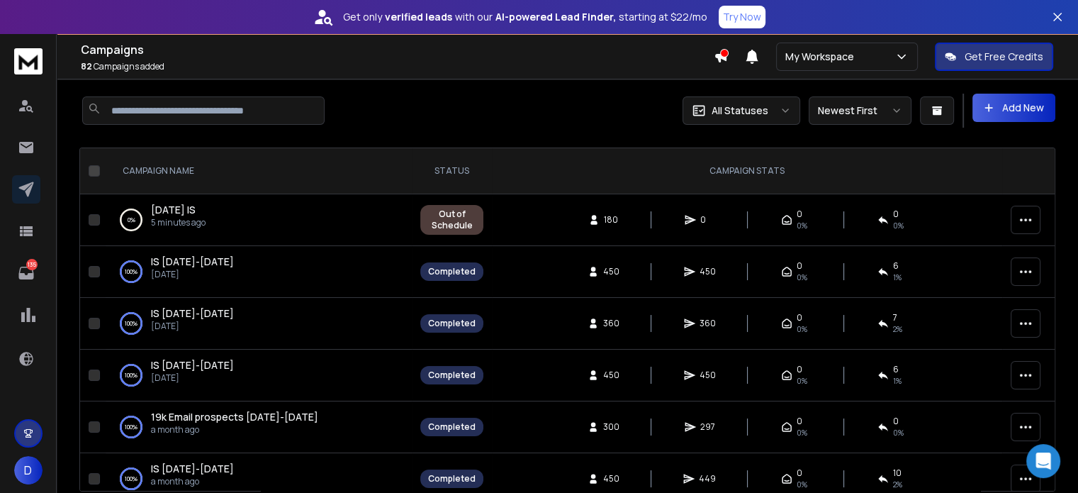
click at [325, 216] on div "0 % [DATE] IS 5 minutes ago" at bounding box center [259, 220] width 278 height 34
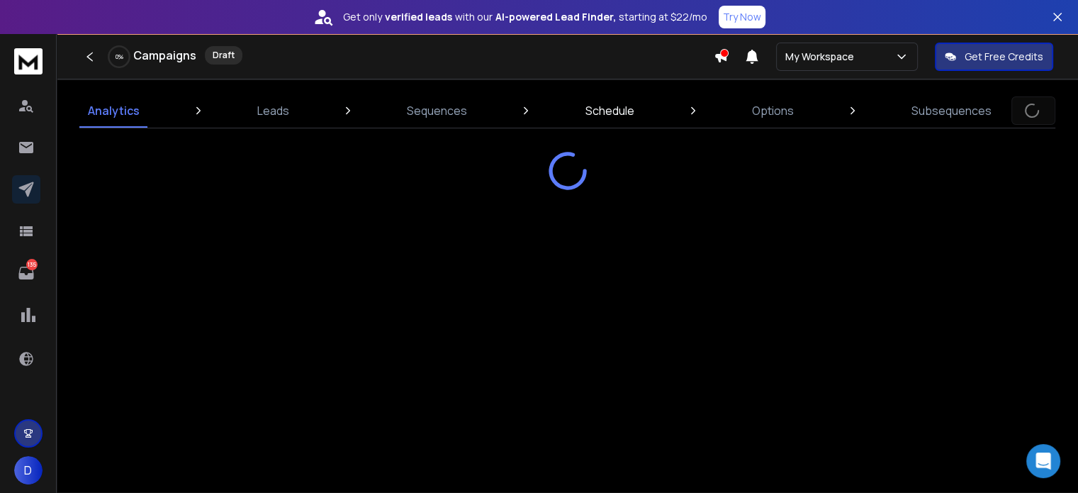
click at [616, 107] on p "Schedule" at bounding box center [610, 110] width 49 height 17
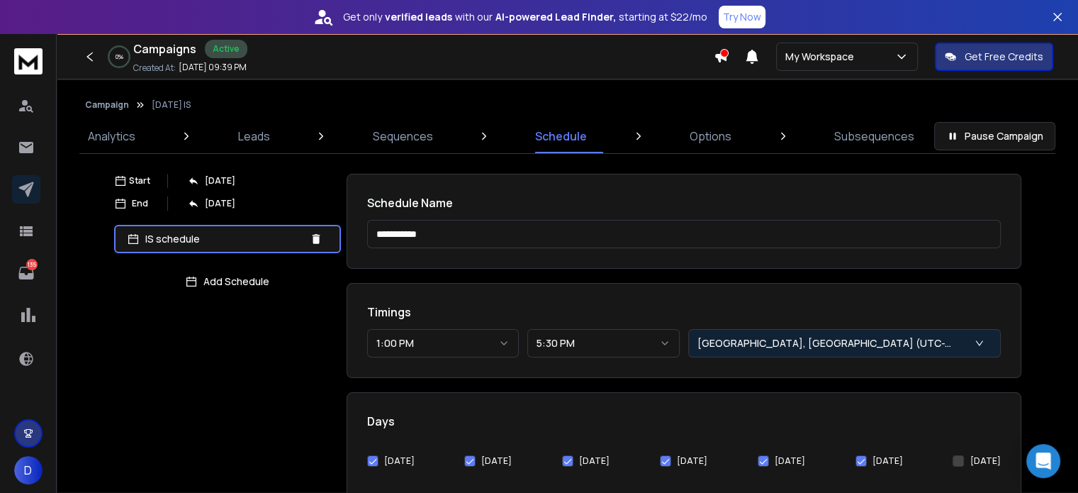
click at [826, 348] on p "[GEOGRAPHIC_DATA], [GEOGRAPHIC_DATA] (UTC-3:00)" at bounding box center [830, 343] width 265 height 14
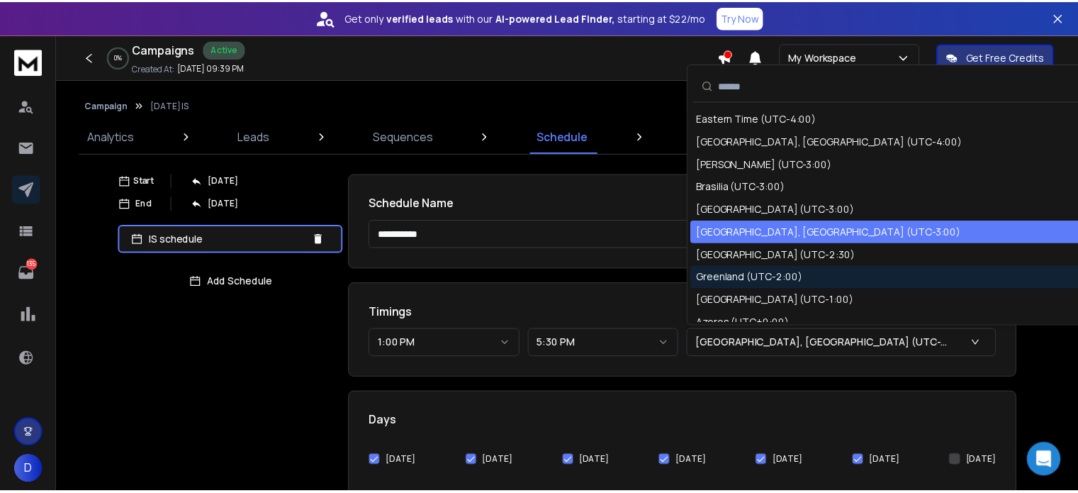
scroll to position [354, 0]
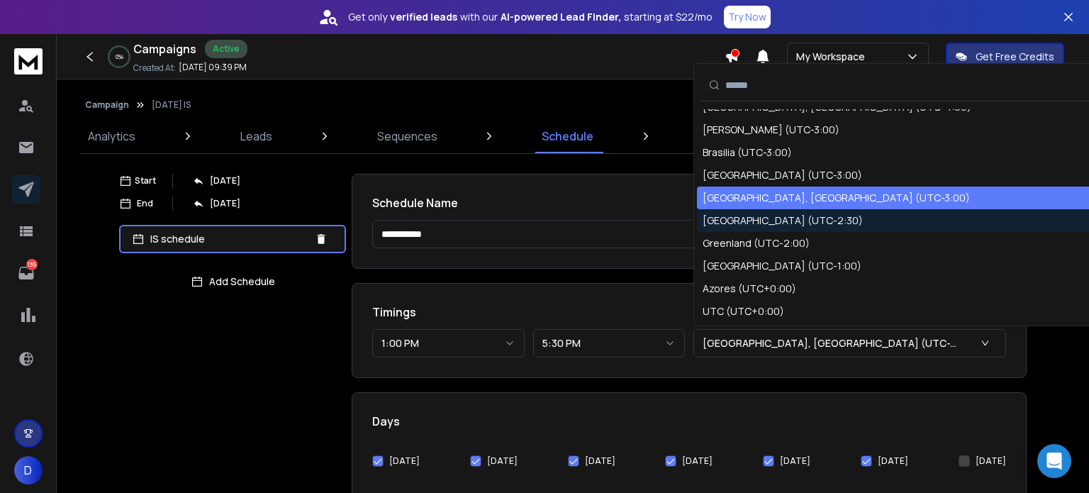
click at [863, 223] on div "[GEOGRAPHIC_DATA] (UTC-2:30)" at bounding box center [783, 220] width 160 height 14
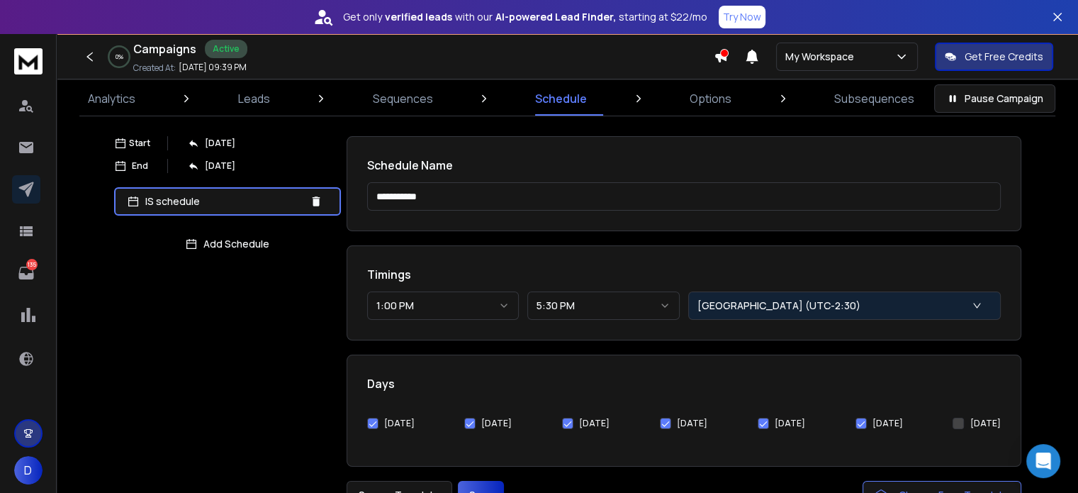
scroll to position [71, 0]
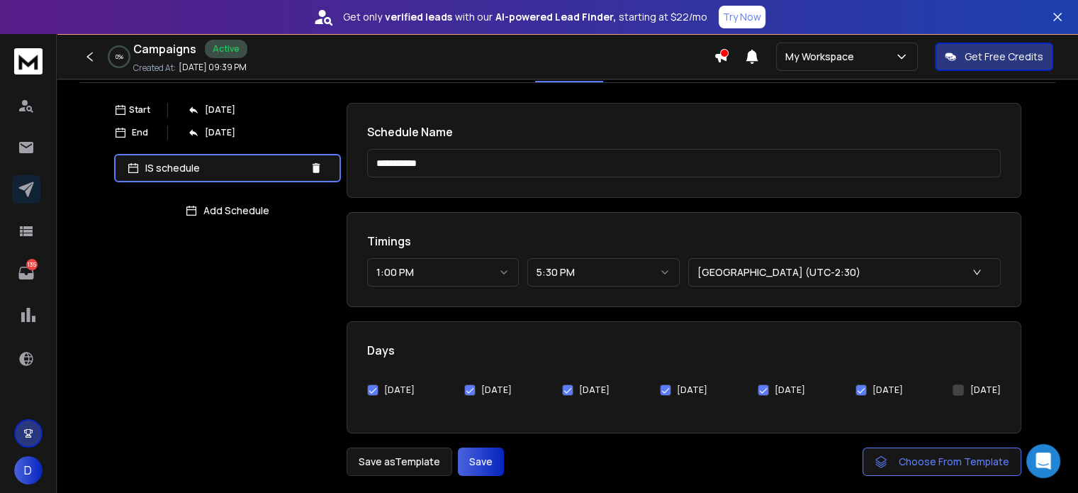
click at [476, 463] on button "Save" at bounding box center [481, 461] width 46 height 28
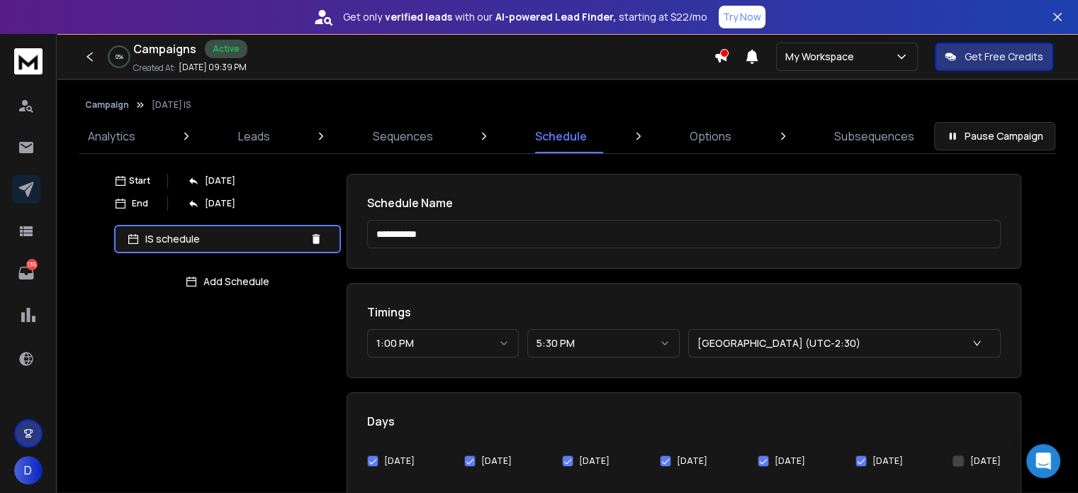
scroll to position [0, 0]
click at [26, 194] on icon at bounding box center [25, 189] width 15 height 15
